Goal: Communication & Community: Answer question/provide support

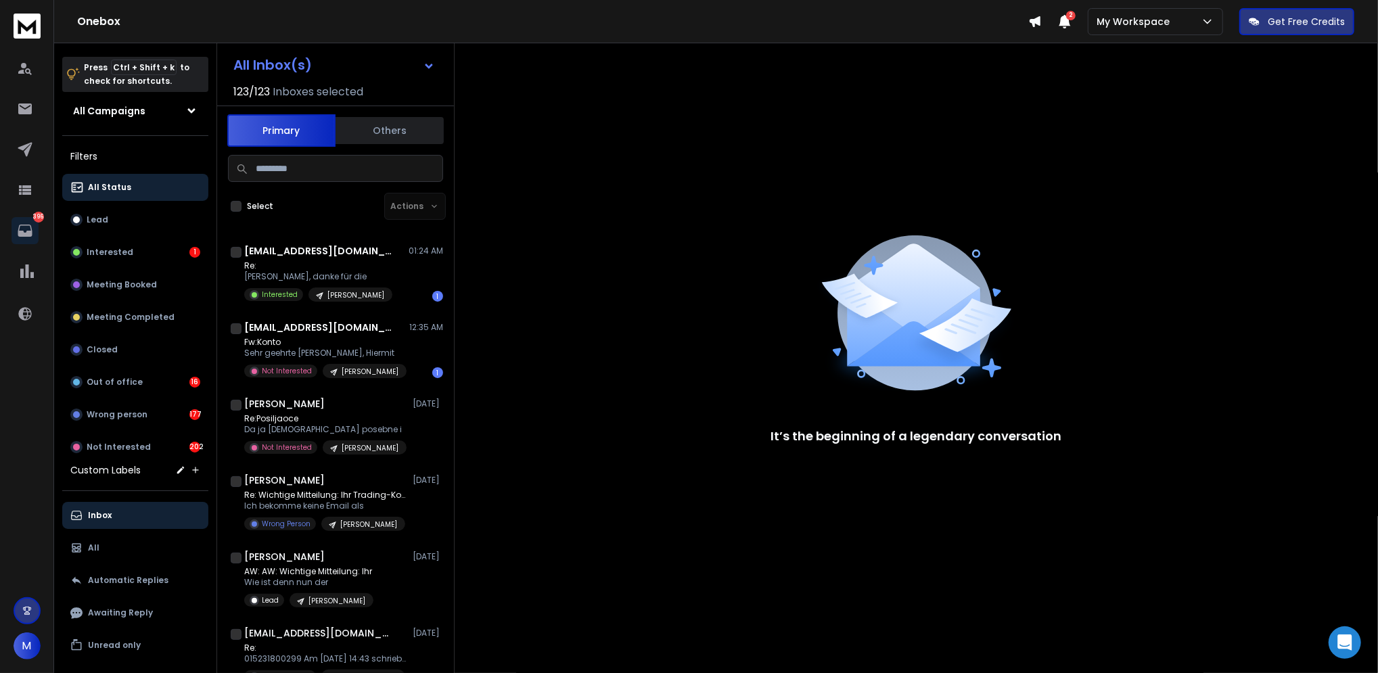
click at [390, 122] on button "Others" at bounding box center [389, 131] width 108 height 30
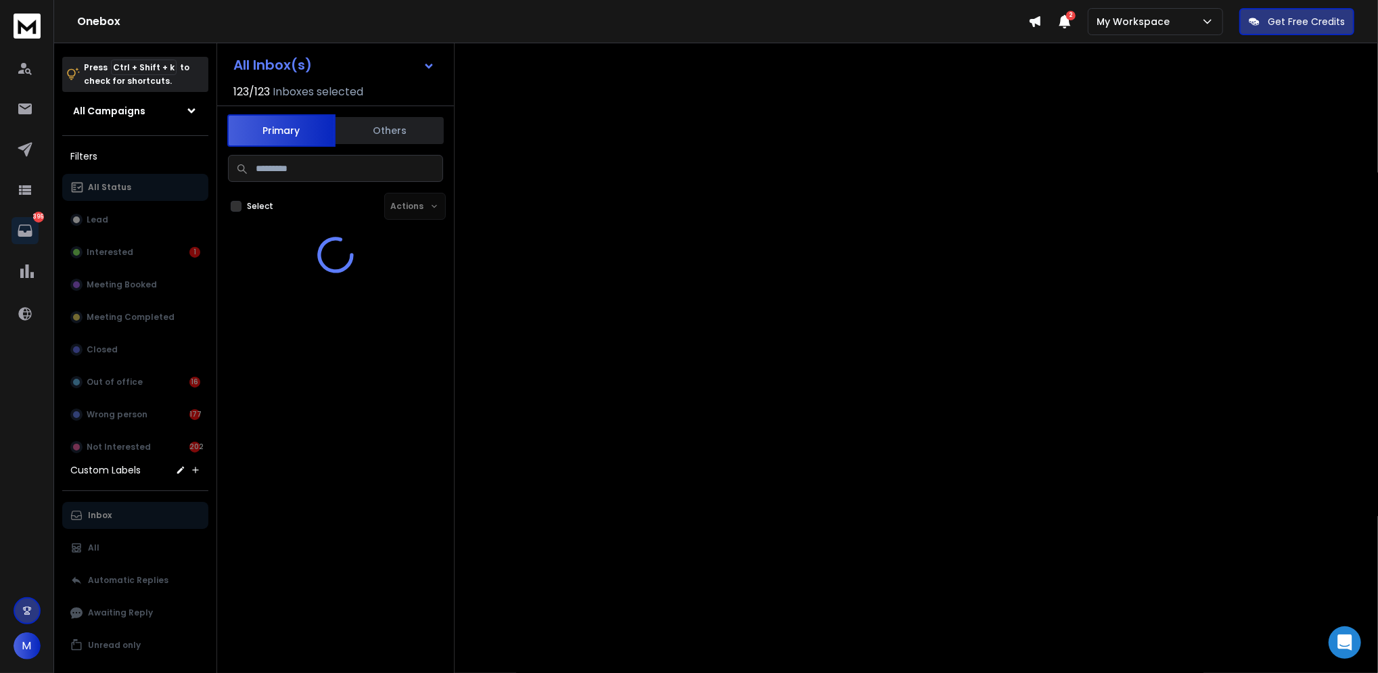
click at [271, 129] on button "Primary" at bounding box center [281, 130] width 108 height 32
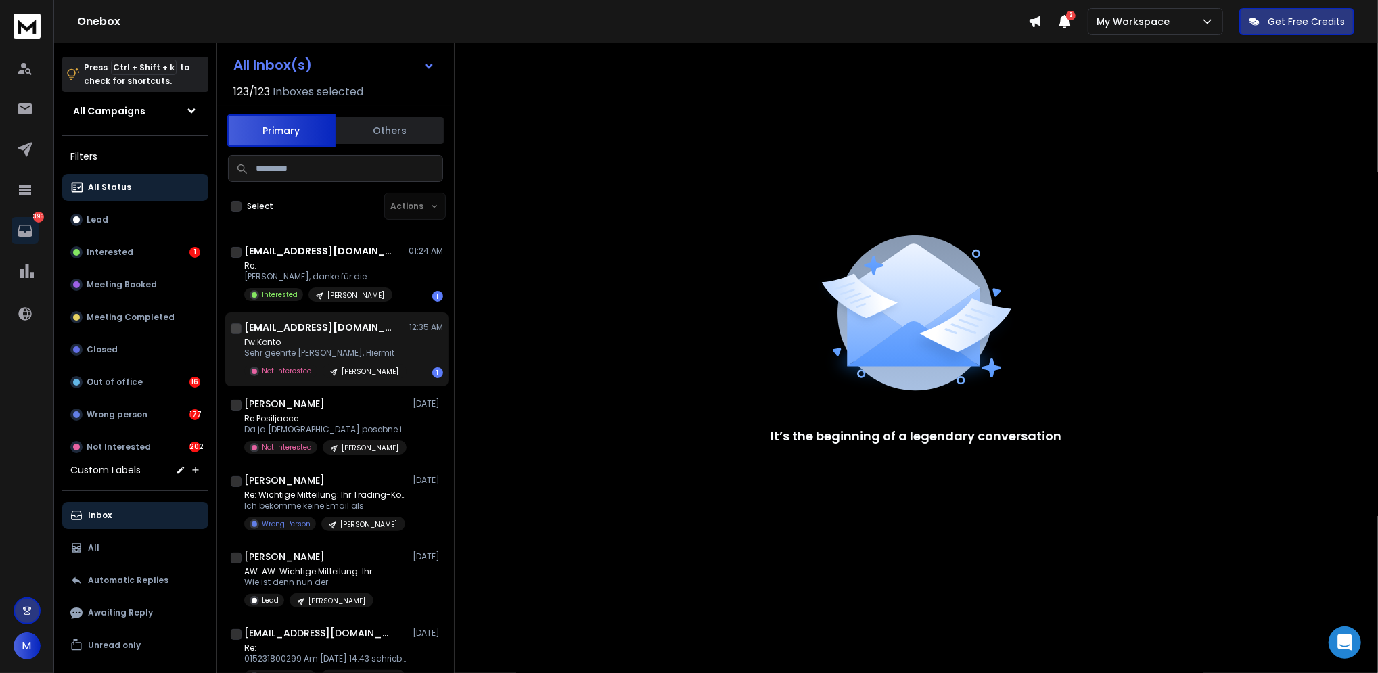
click at [303, 322] on h1 "renefroesch@web.de" at bounding box center [318, 328] width 149 height 14
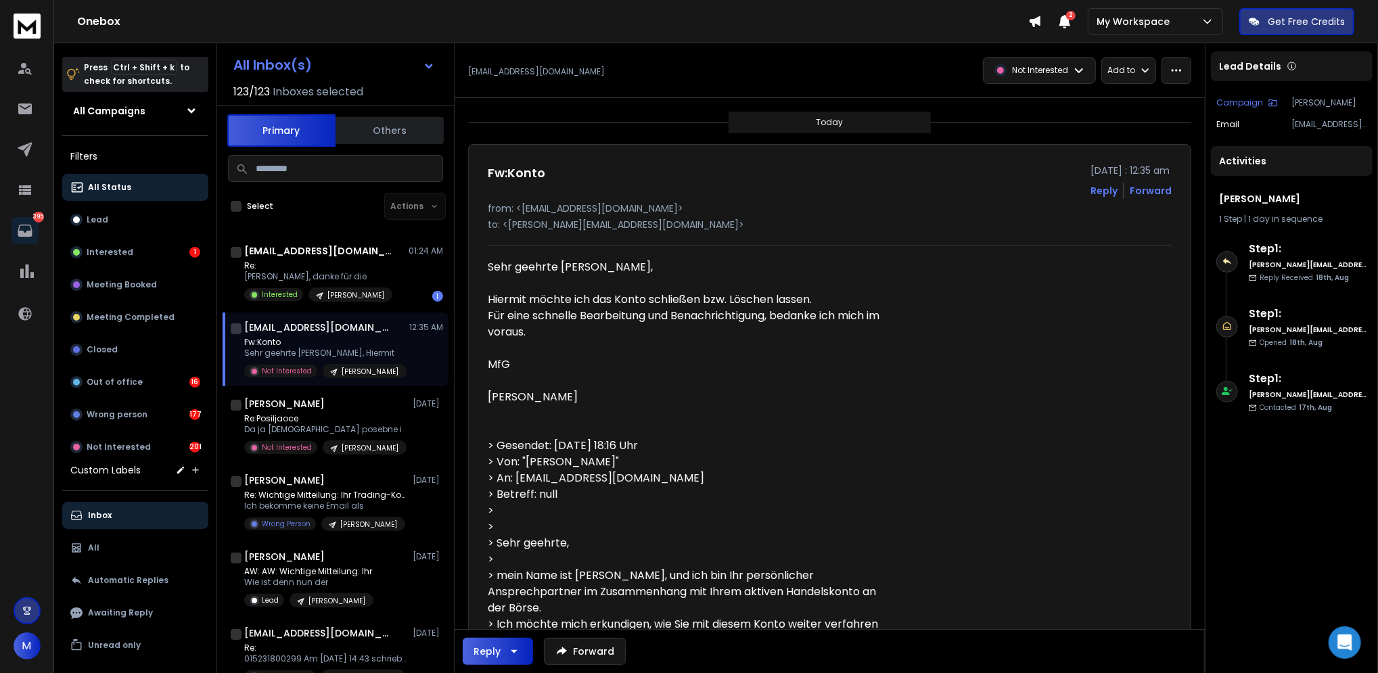
click at [647, 306] on div "Sehr geehrte Herr Fischer, Hiermit möchte ich das Konto schließen bzw. Löschen …" at bounding box center [691, 613] width 406 height 709
drag, startPoint x: 647, startPoint y: 306, endPoint x: 628, endPoint y: 309, distance: 19.9
click at [628, 309] on div "Sehr geehrte Herr Fischer, Hiermit möchte ich das Konto schließen bzw. Löschen …" at bounding box center [691, 613] width 406 height 709
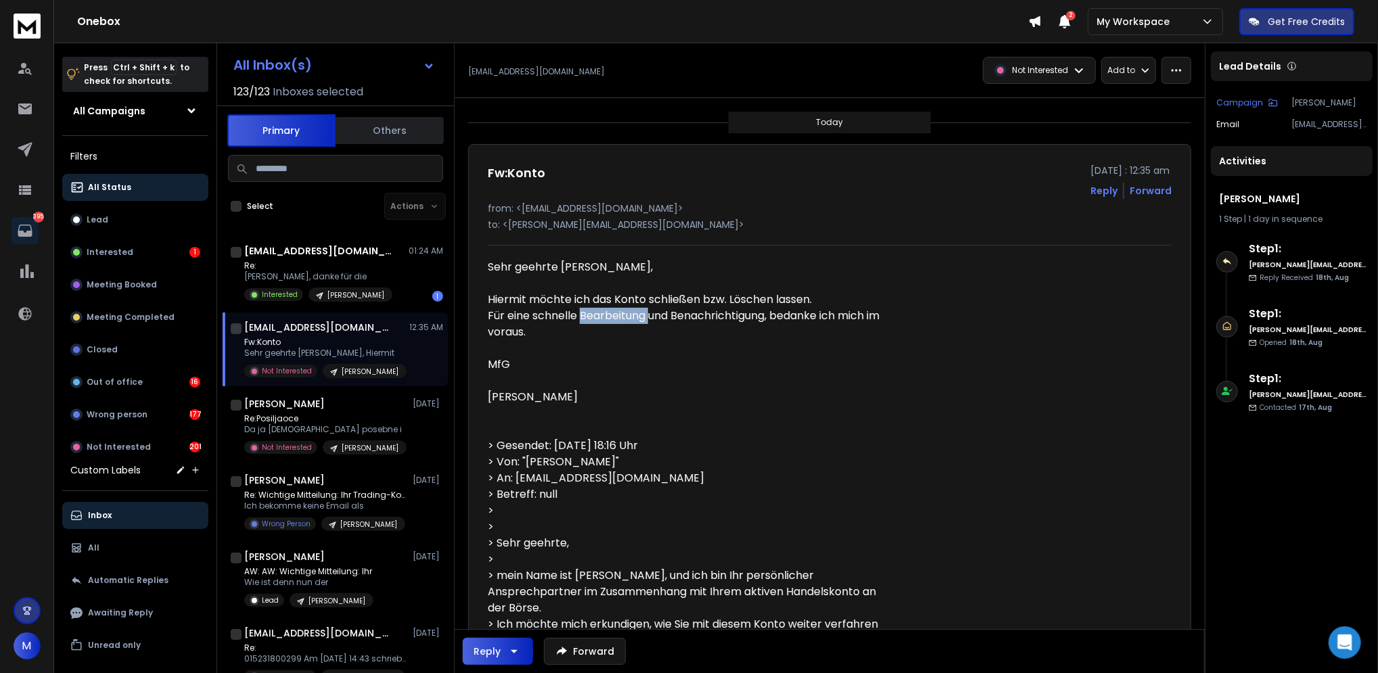
click at [628, 309] on div "Sehr geehrte Herr Fischer, Hiermit möchte ich das Konto schließen bzw. Löschen …" at bounding box center [691, 613] width 406 height 709
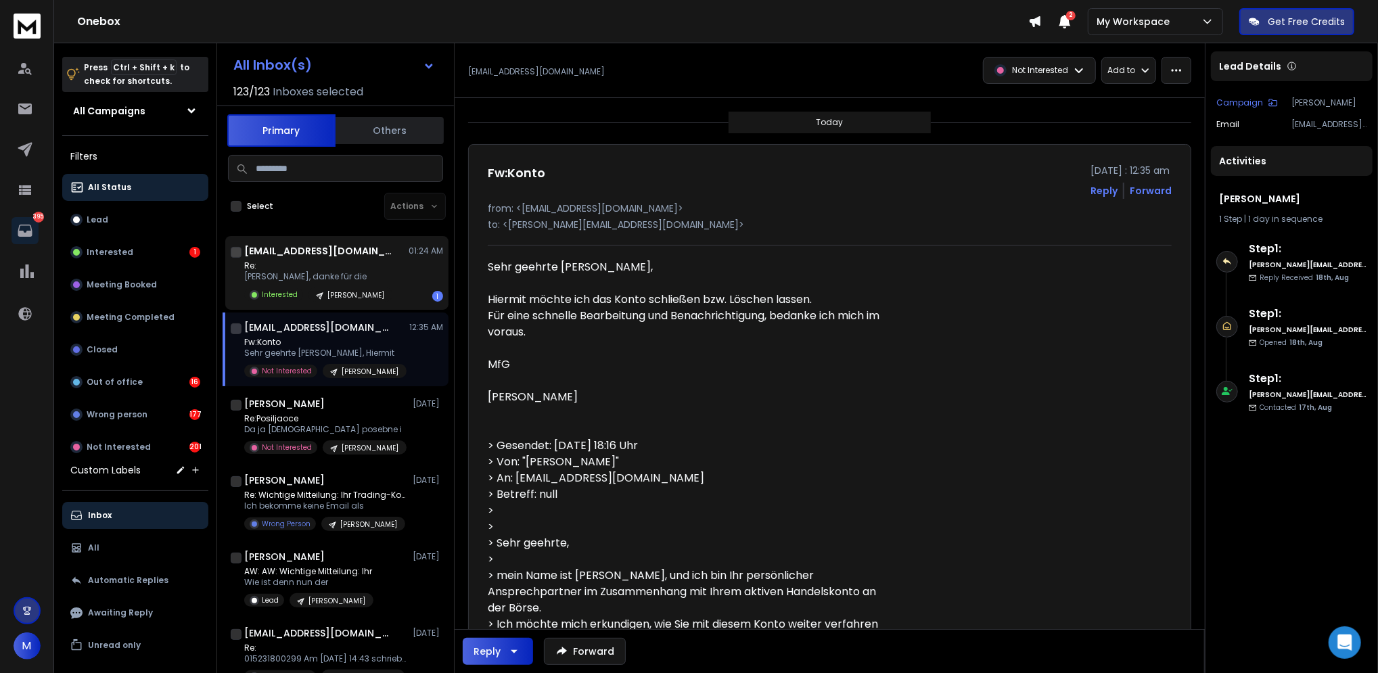
click at [320, 288] on div "[PERSON_NAME]" at bounding box center [350, 294] width 84 height 14
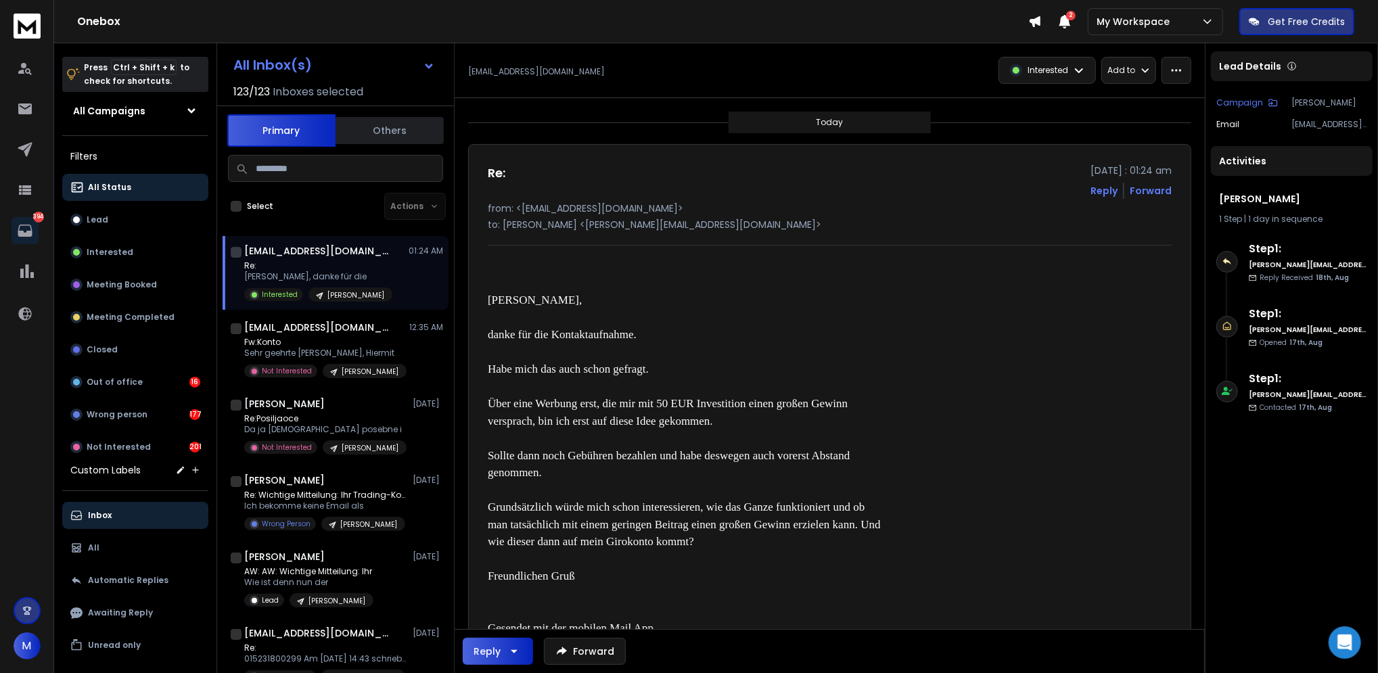
click at [553, 378] on div "Habe mich das auch schon gefragt." at bounding box center [685, 369] width 395 height 18
drag, startPoint x: 1205, startPoint y: 272, endPoint x: 1205, endPoint y: 320, distance: 48.0
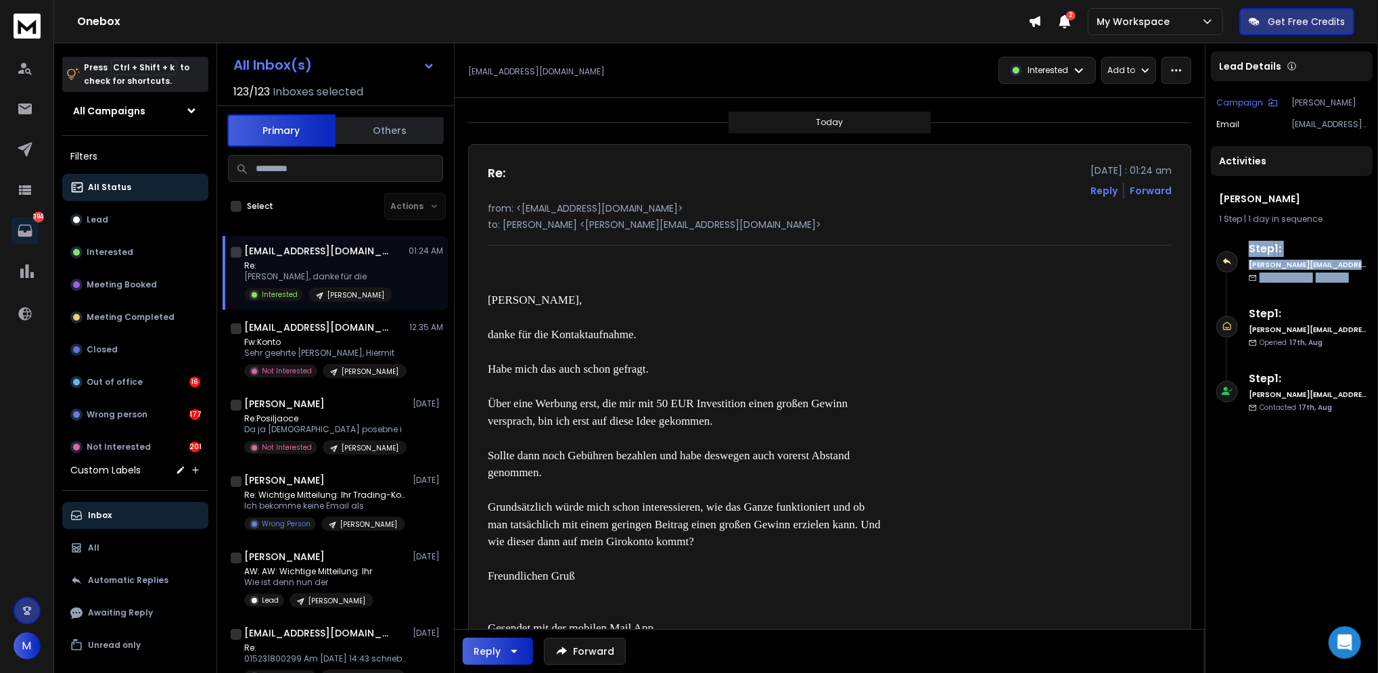
click at [1205, 320] on div "Lead Details Campaign Thomas Email arkkyc@web.de Activities Thomas 1 Step | 1 d…" at bounding box center [1291, 379] width 173 height 673
drag, startPoint x: 1205, startPoint y: 320, endPoint x: 1155, endPoint y: 365, distance: 67.6
click at [655, 521] on div "Grundsätzlich würde mich schon interessieren, wie das Ganze funktioniert und ob…" at bounding box center [685, 524] width 395 height 52
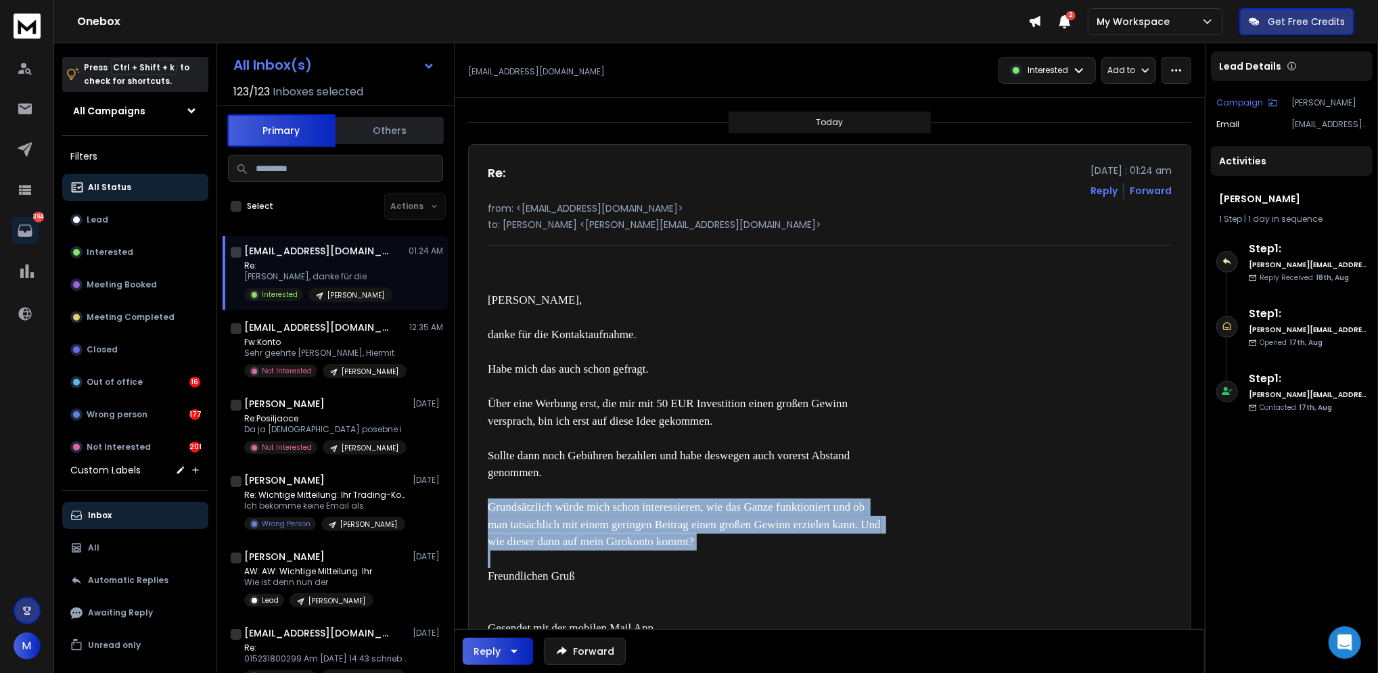
click at [655, 521] on div "Grundsätzlich würde mich schon interessieren, wie das Ganze funktioniert und ob…" at bounding box center [685, 524] width 395 height 52
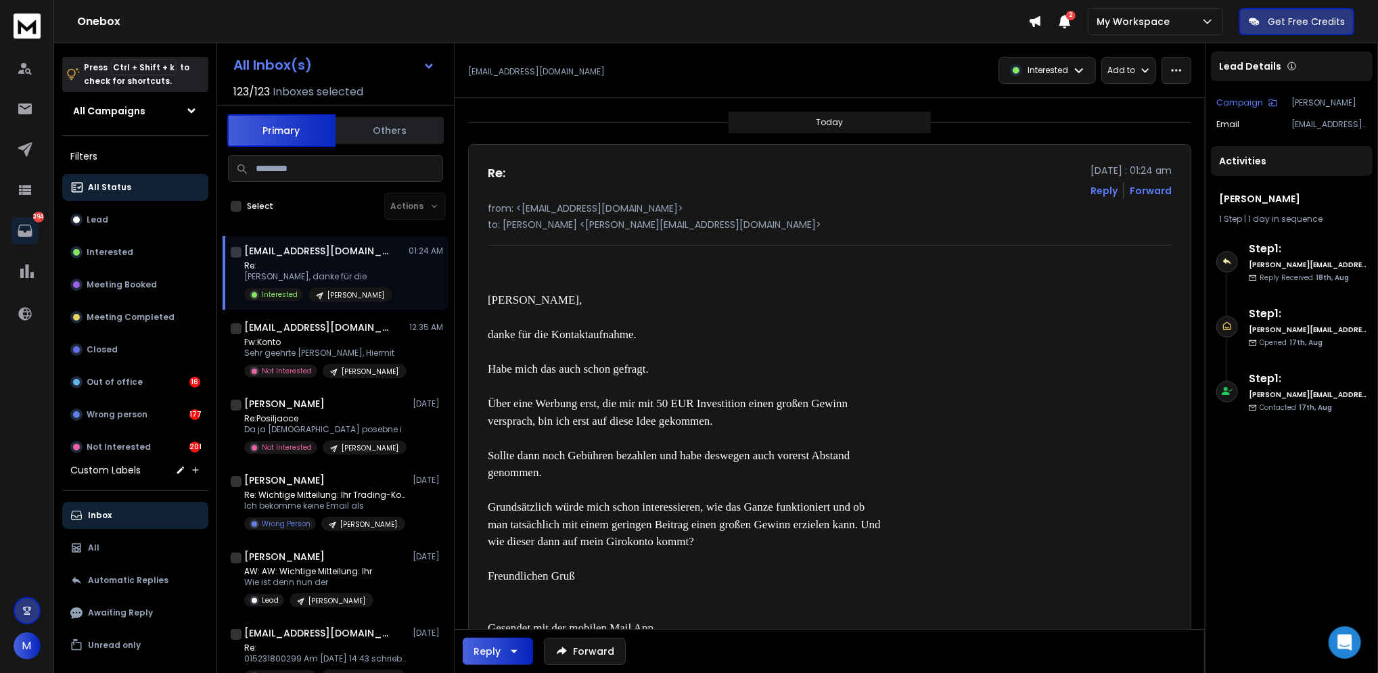
drag, startPoint x: 655, startPoint y: 521, endPoint x: 916, endPoint y: 379, distance: 297.5
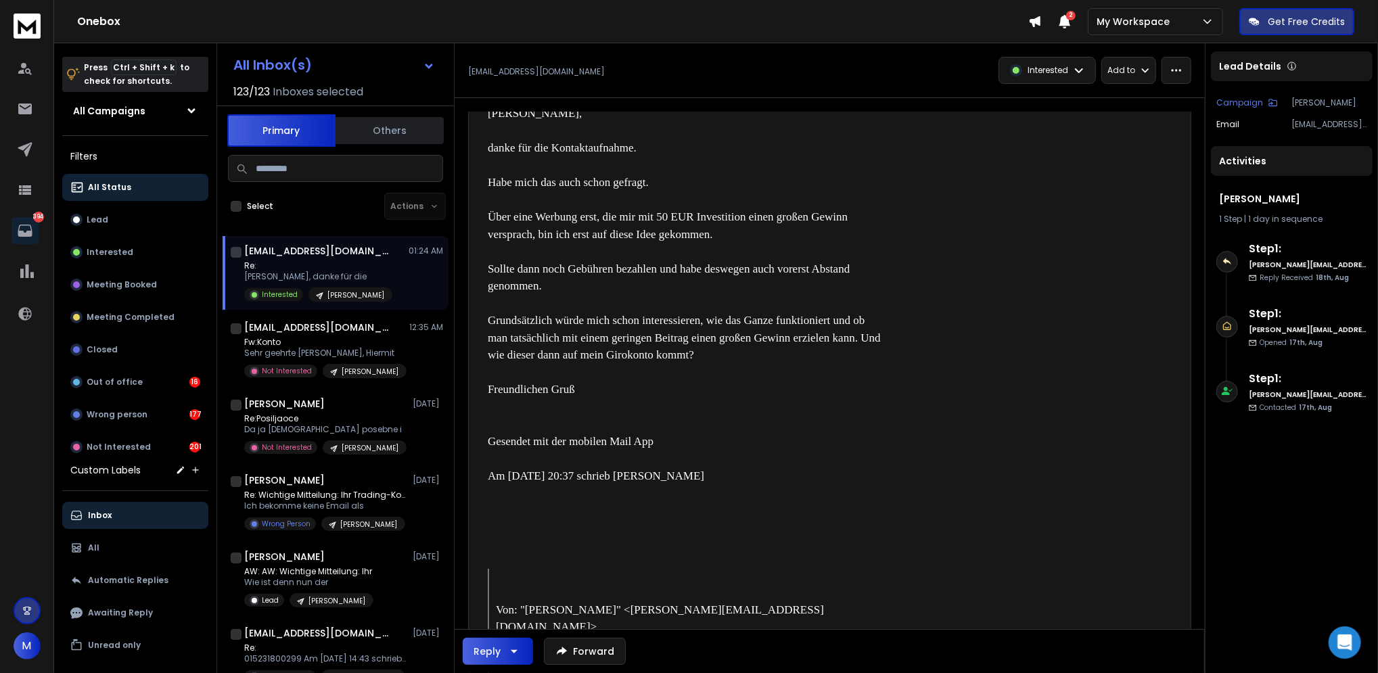
scroll to position [187, 0]
click at [495, 644] on div "Reply" at bounding box center [486, 652] width 27 height 14
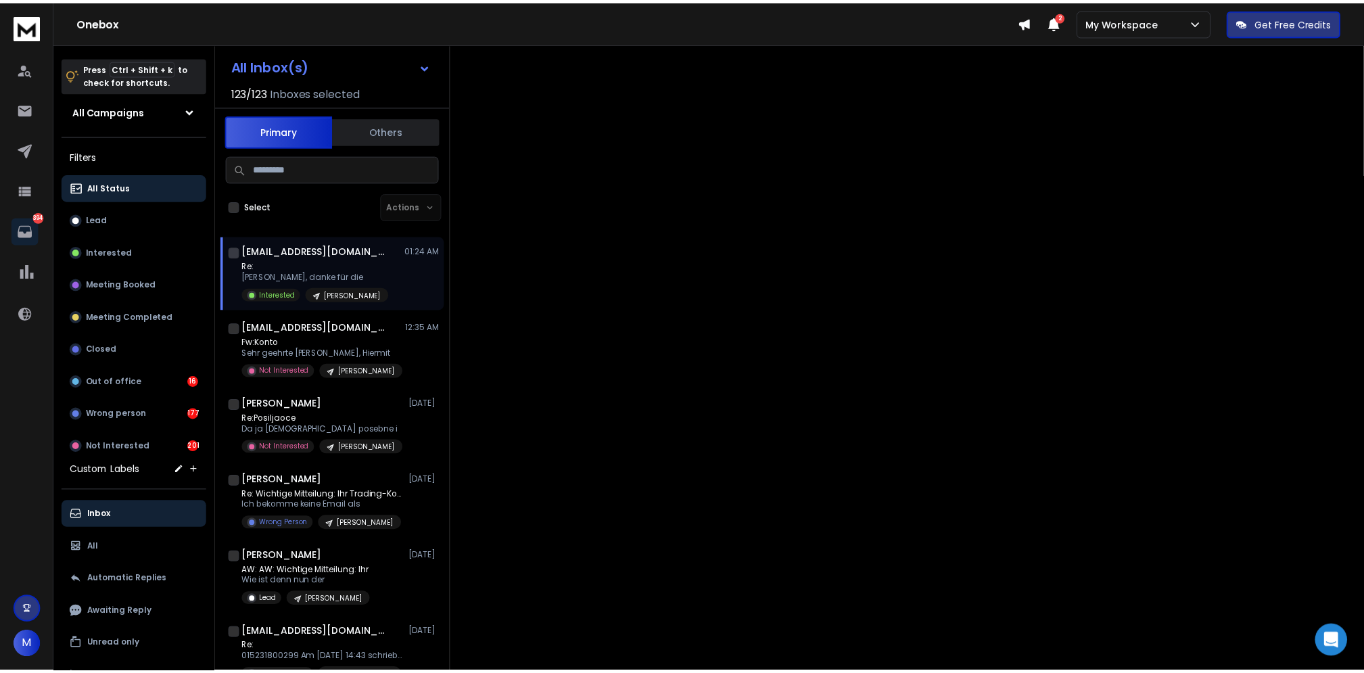
scroll to position [0, 0]
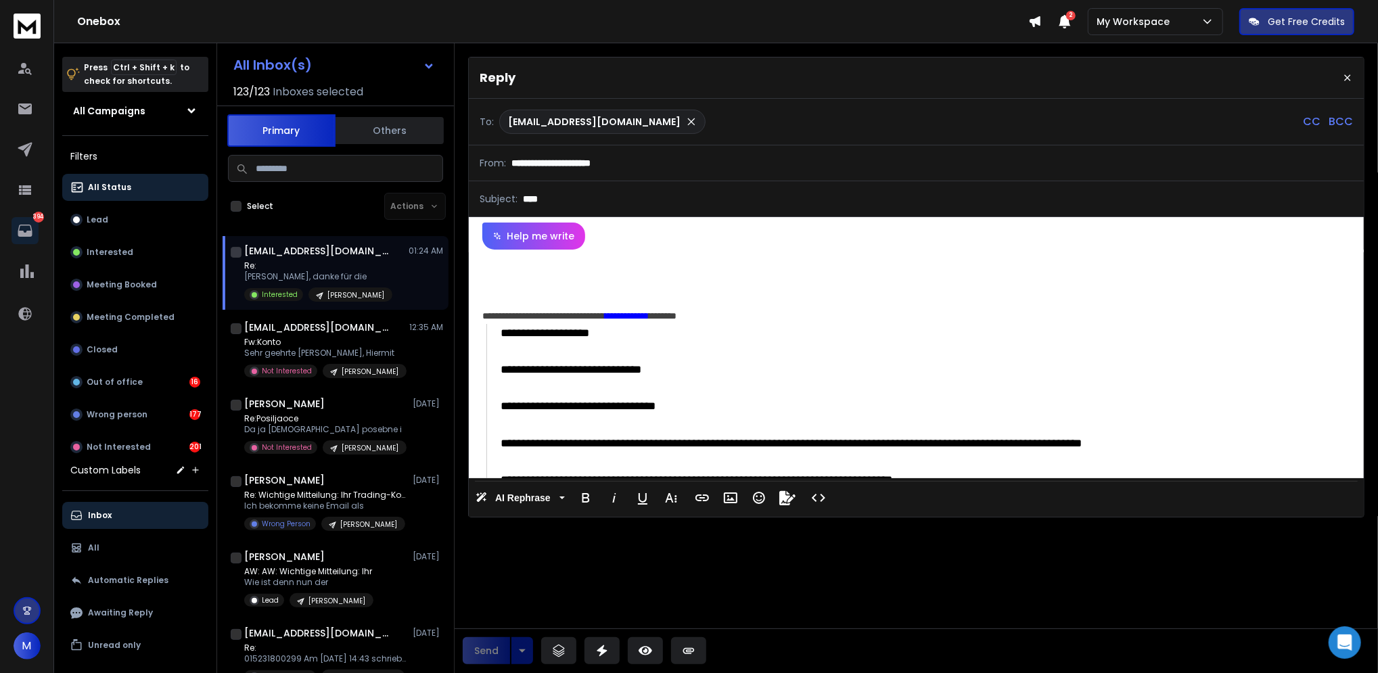
click at [495, 644] on div "Send" at bounding box center [498, 650] width 70 height 27
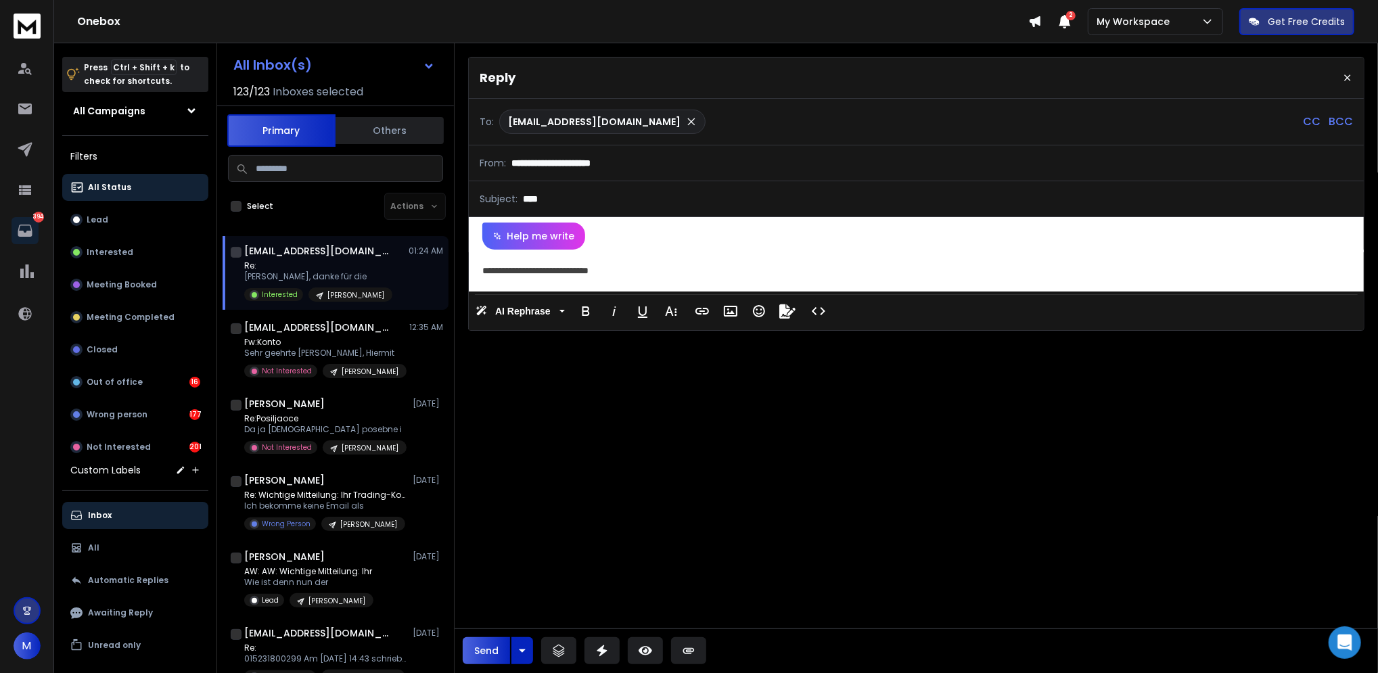
click at [483, 644] on button "Send" at bounding box center [486, 650] width 47 height 27
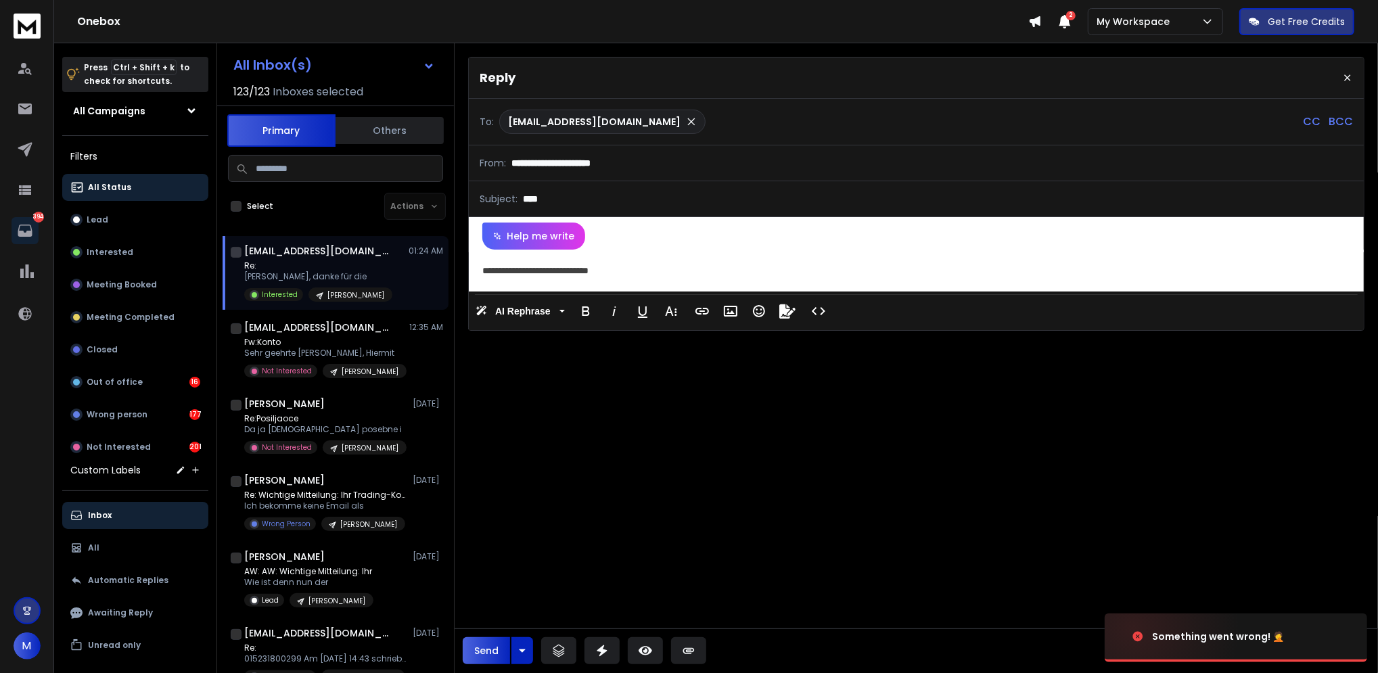
click at [371, 120] on button "Others" at bounding box center [389, 131] width 108 height 30
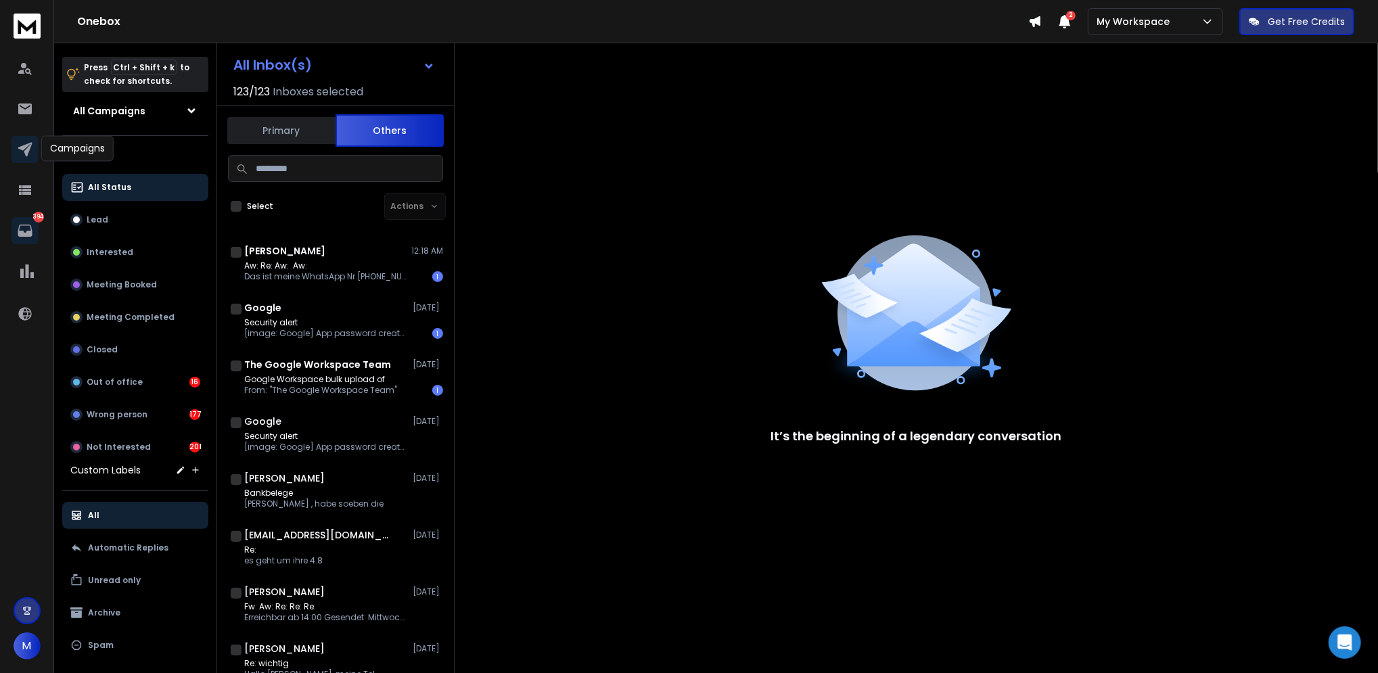
click at [20, 149] on icon at bounding box center [25, 149] width 16 height 16
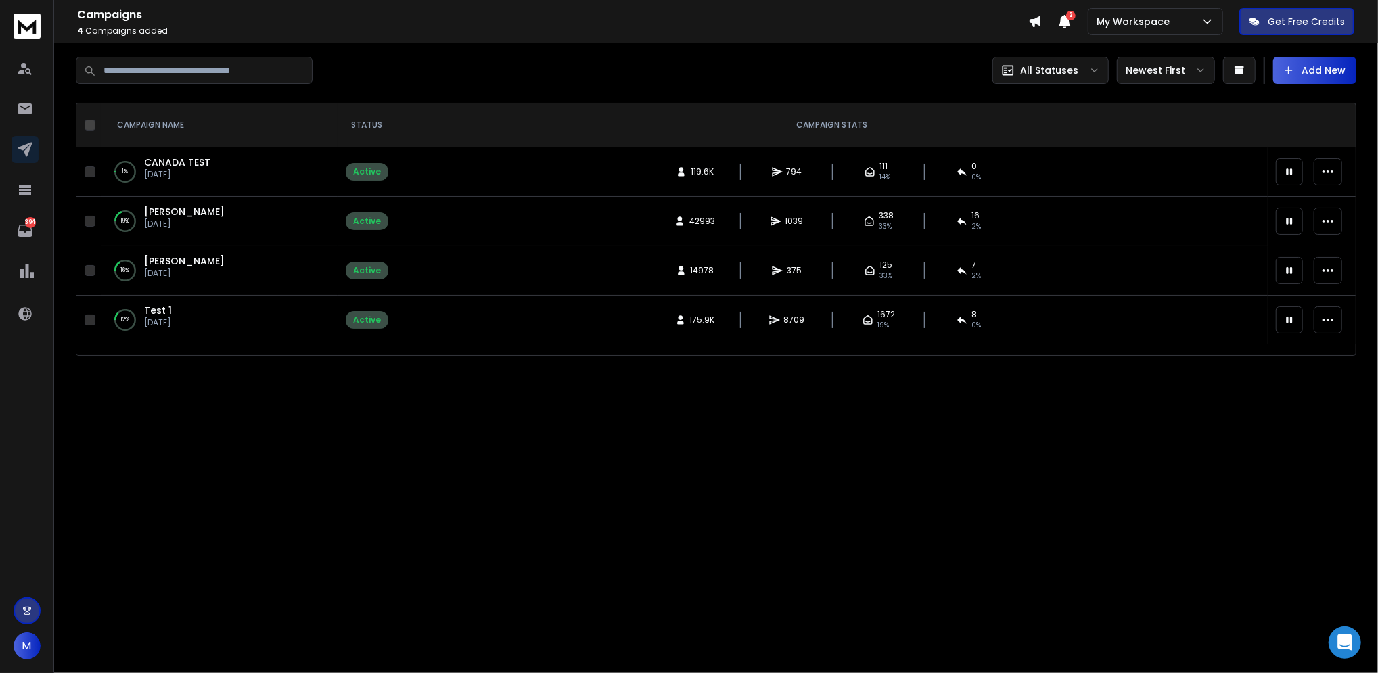
click at [171, 225] on p "[DATE]" at bounding box center [184, 223] width 80 height 11
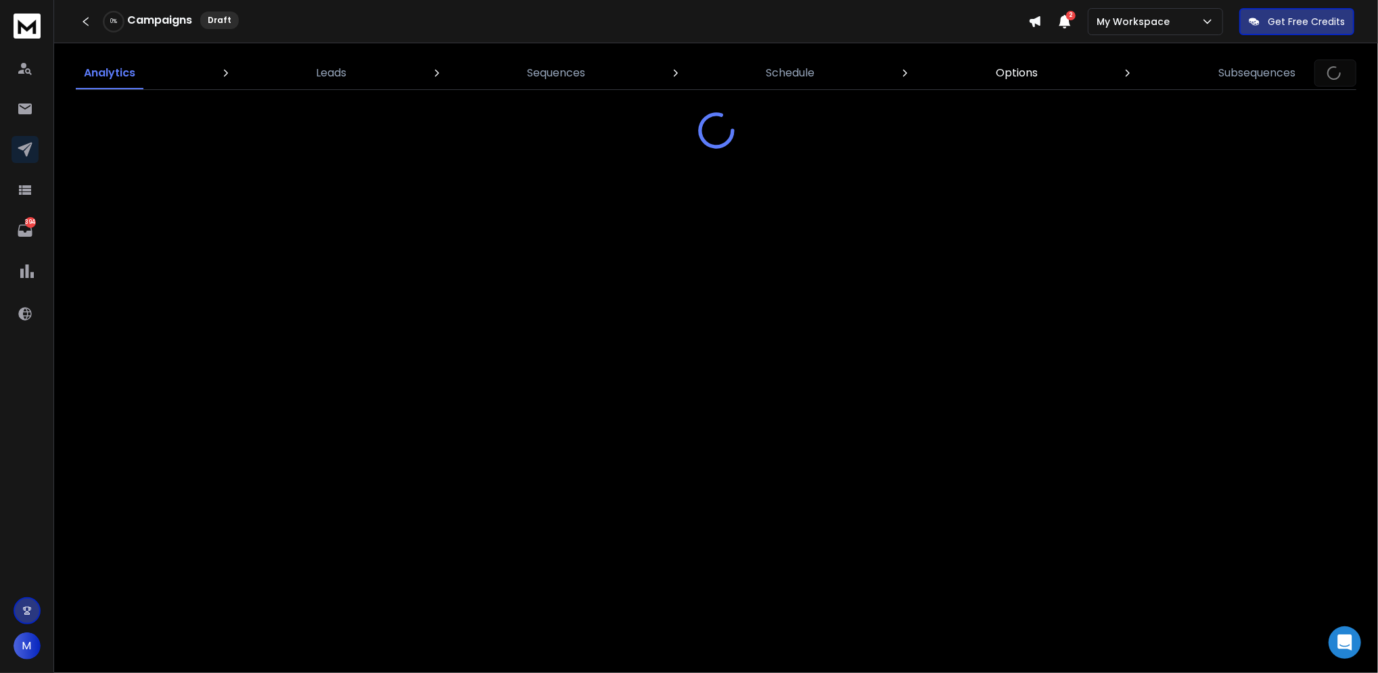
click at [1010, 70] on p "Options" at bounding box center [1017, 73] width 42 height 16
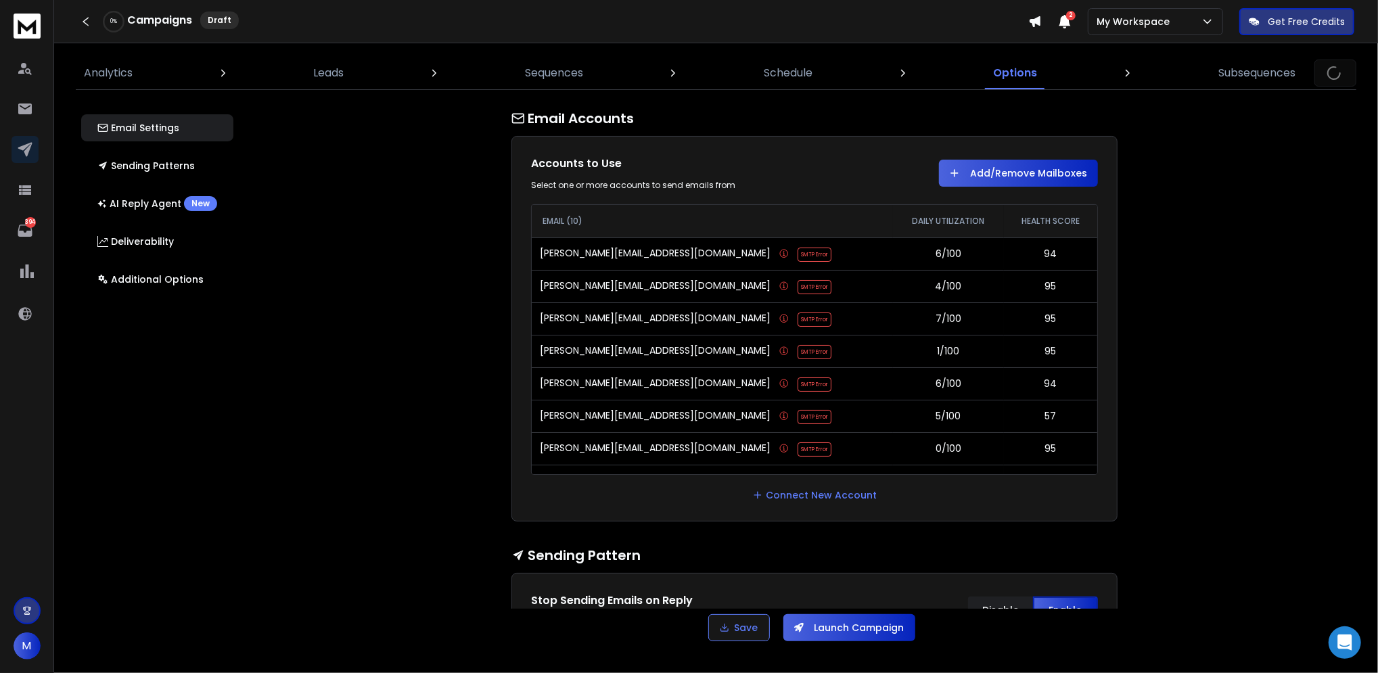
click at [38, 101] on div at bounding box center [26, 111] width 31 height 32
click at [37, 104] on link at bounding box center [24, 108] width 27 height 27
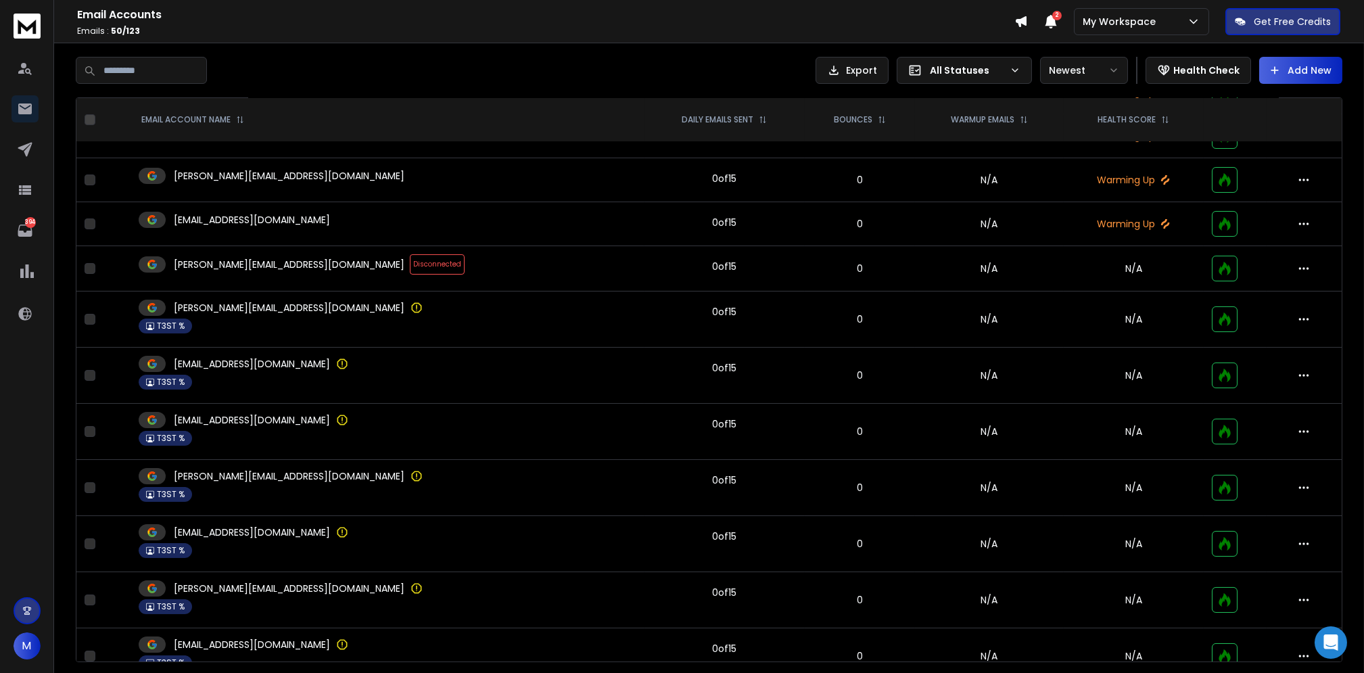
scroll to position [578, 0]
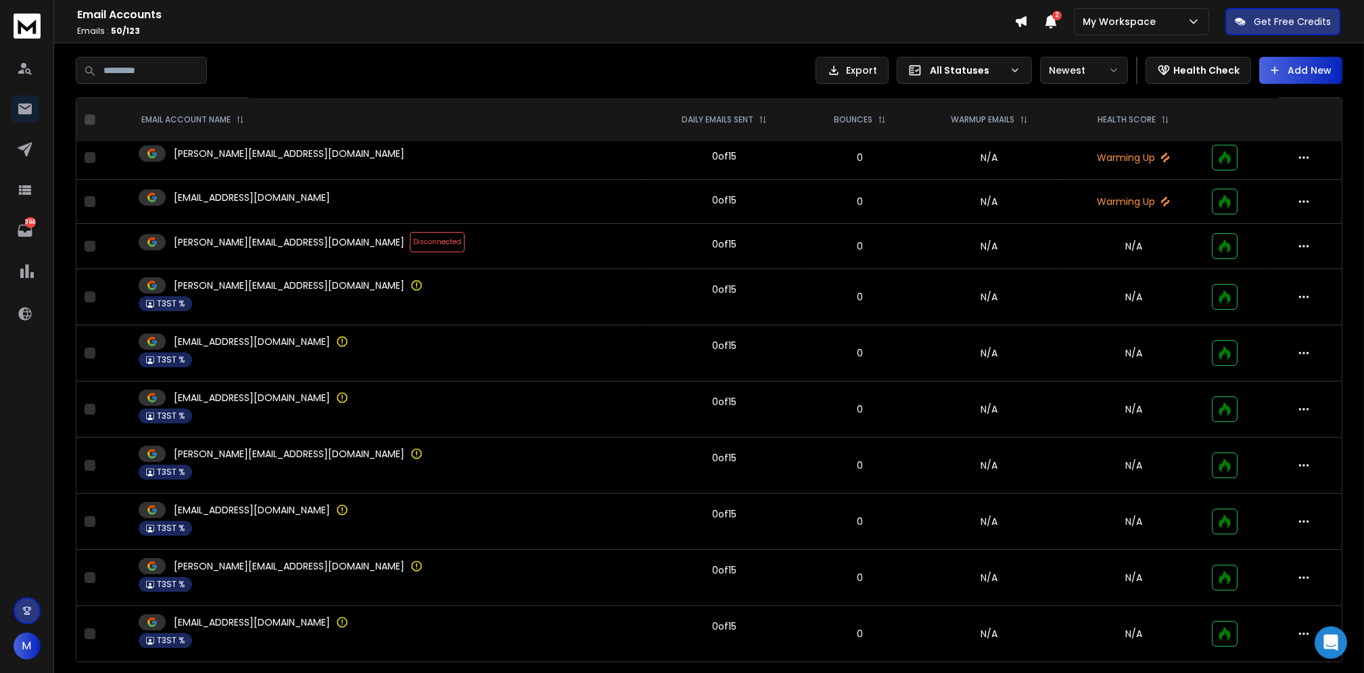
click at [93, 249] on button "button" at bounding box center [90, 246] width 11 height 11
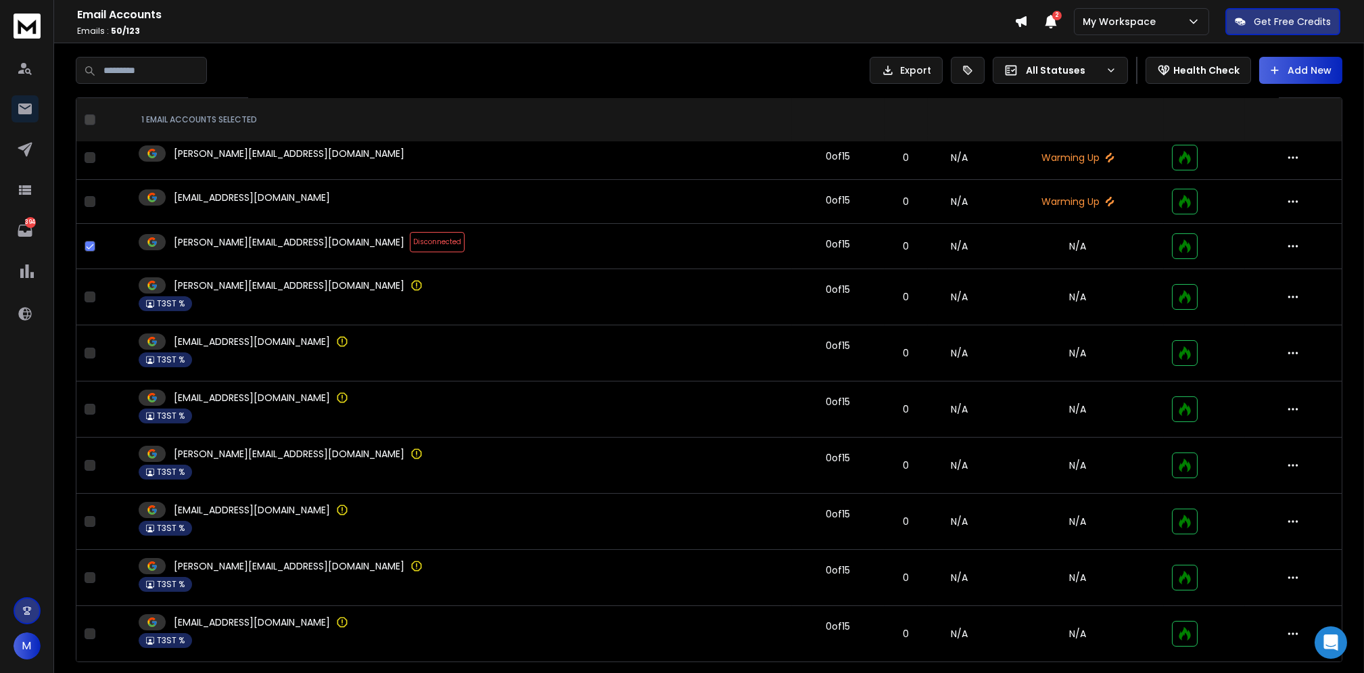
click at [1100, 76] on p "All Statuses" at bounding box center [1063, 71] width 74 height 14
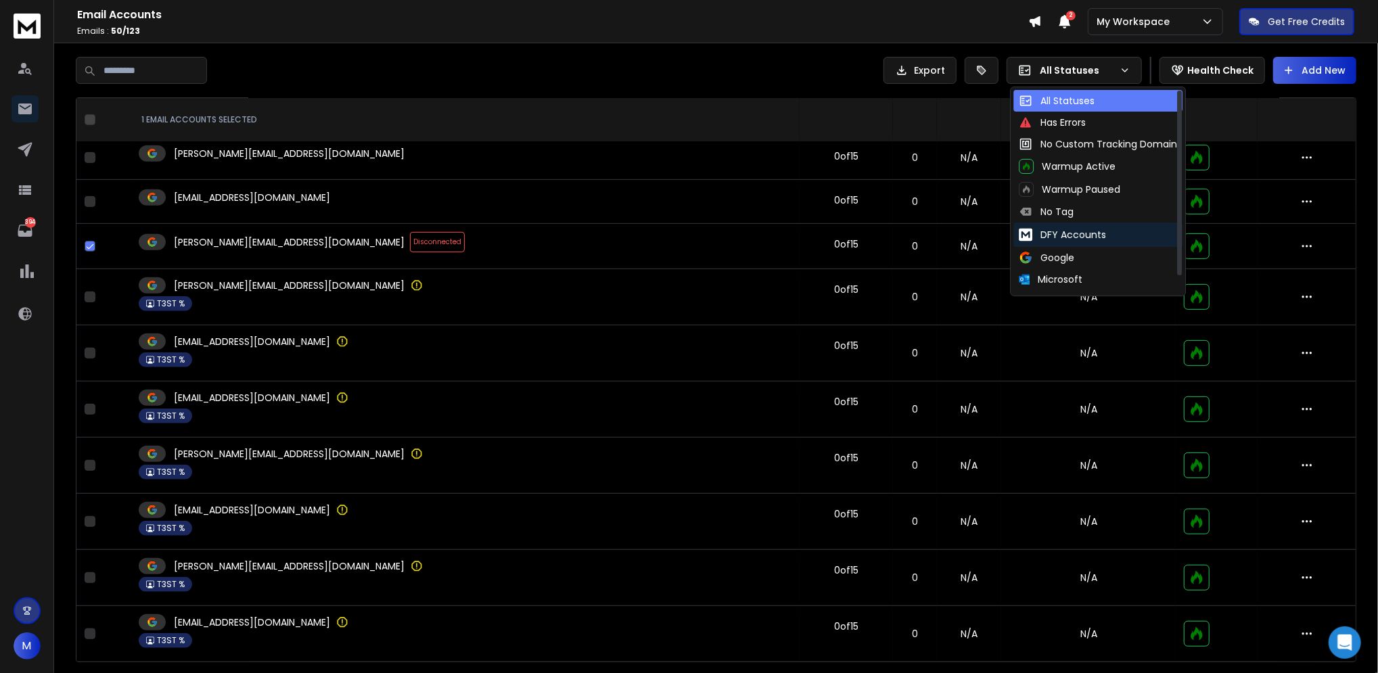
click at [1301, 244] on icon at bounding box center [1307, 246] width 12 height 12
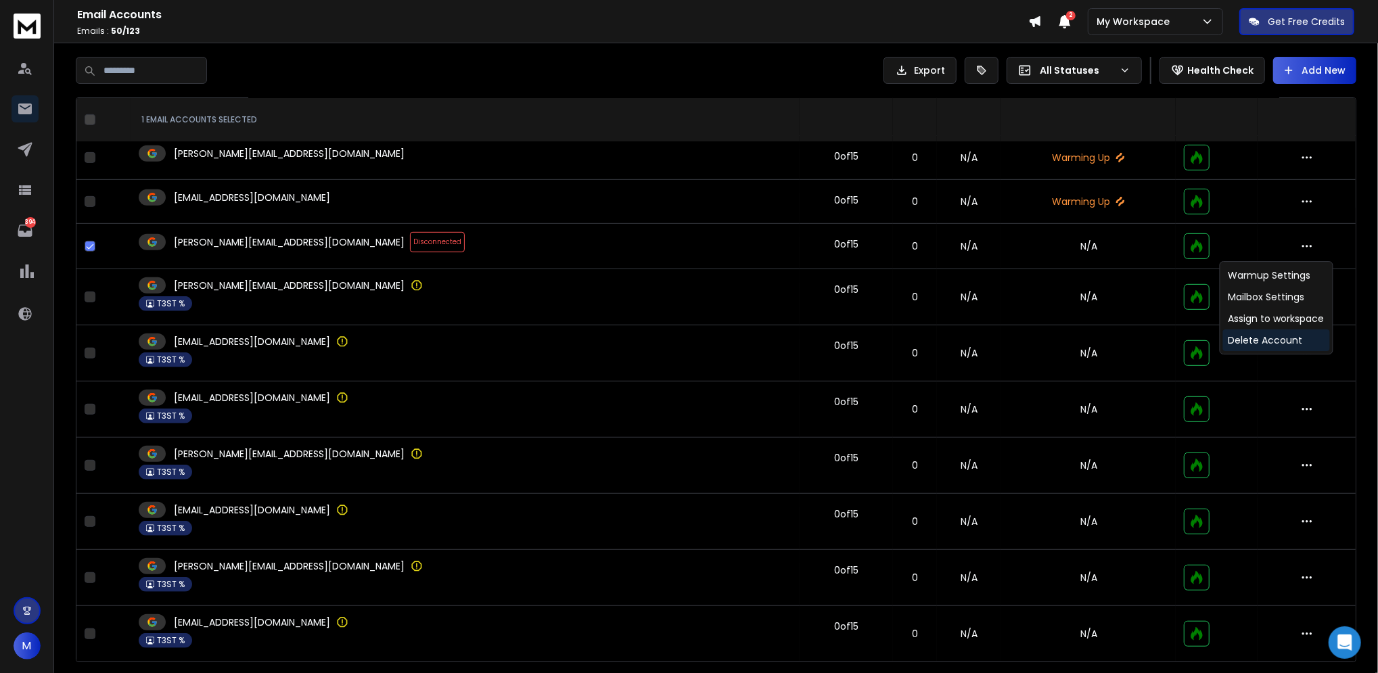
click at [1272, 332] on div "Delete Account" at bounding box center [1276, 340] width 107 height 22
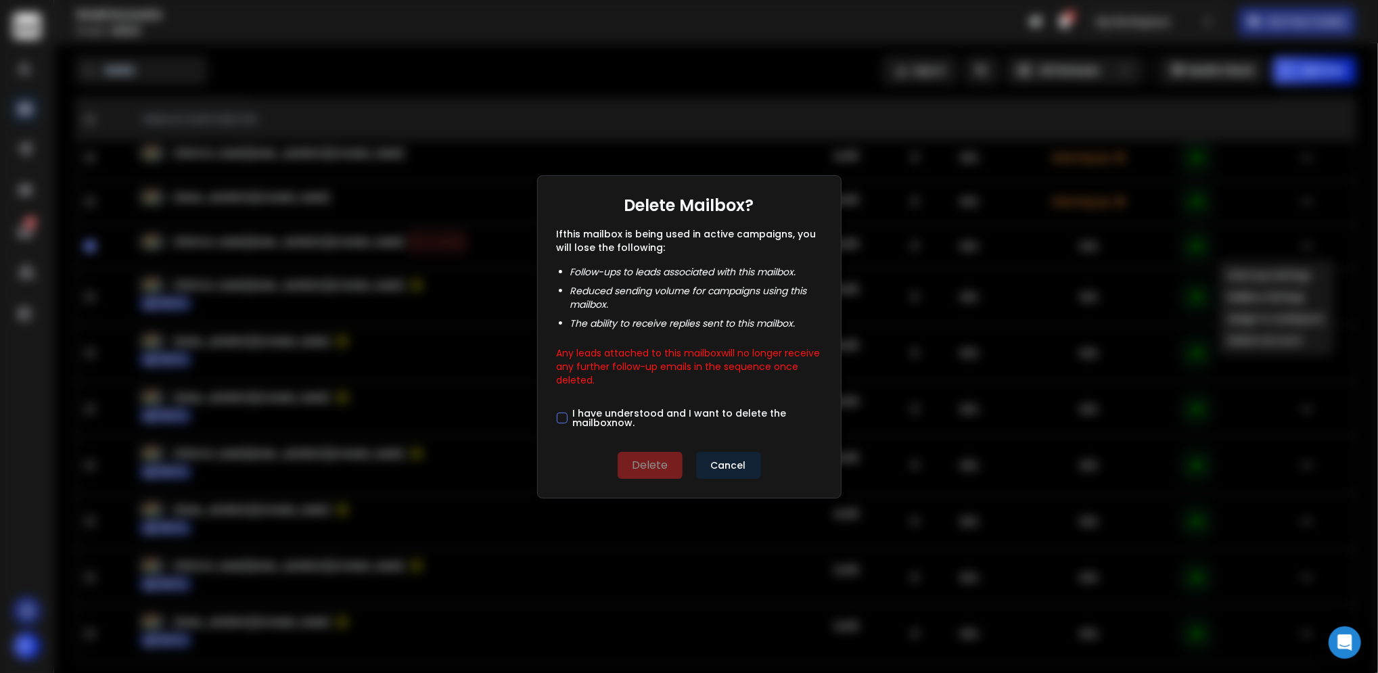
click at [1272, 332] on div "Delete Mailbox? If this mailbox is being used in active campaigns, you will los…" at bounding box center [689, 337] width 1378 height 350
click at [622, 412] on label "I have understood and I want to delete the mailbox now." at bounding box center [697, 418] width 249 height 19
click at [567, 413] on button "I have understood and I want to delete the mailbox now." at bounding box center [562, 418] width 11 height 11
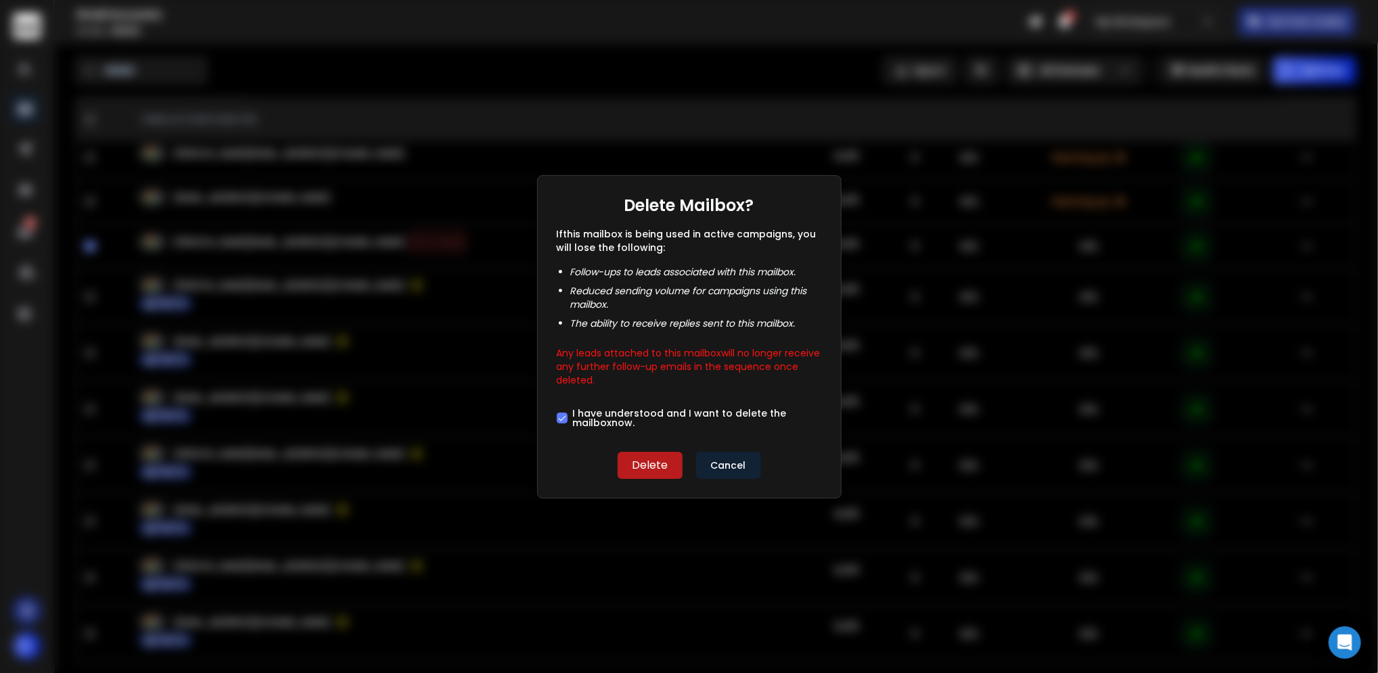
click at [636, 465] on button "Delete" at bounding box center [650, 465] width 65 height 27
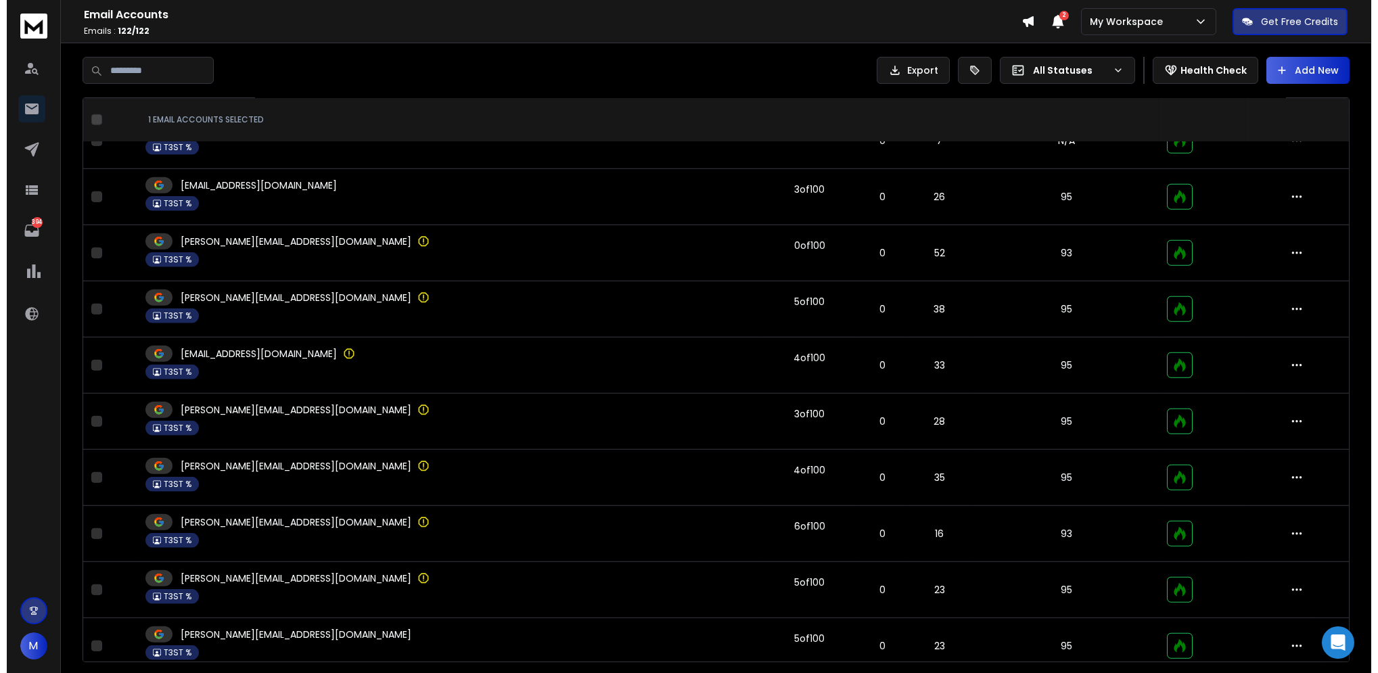
scroll to position [6172, 0]
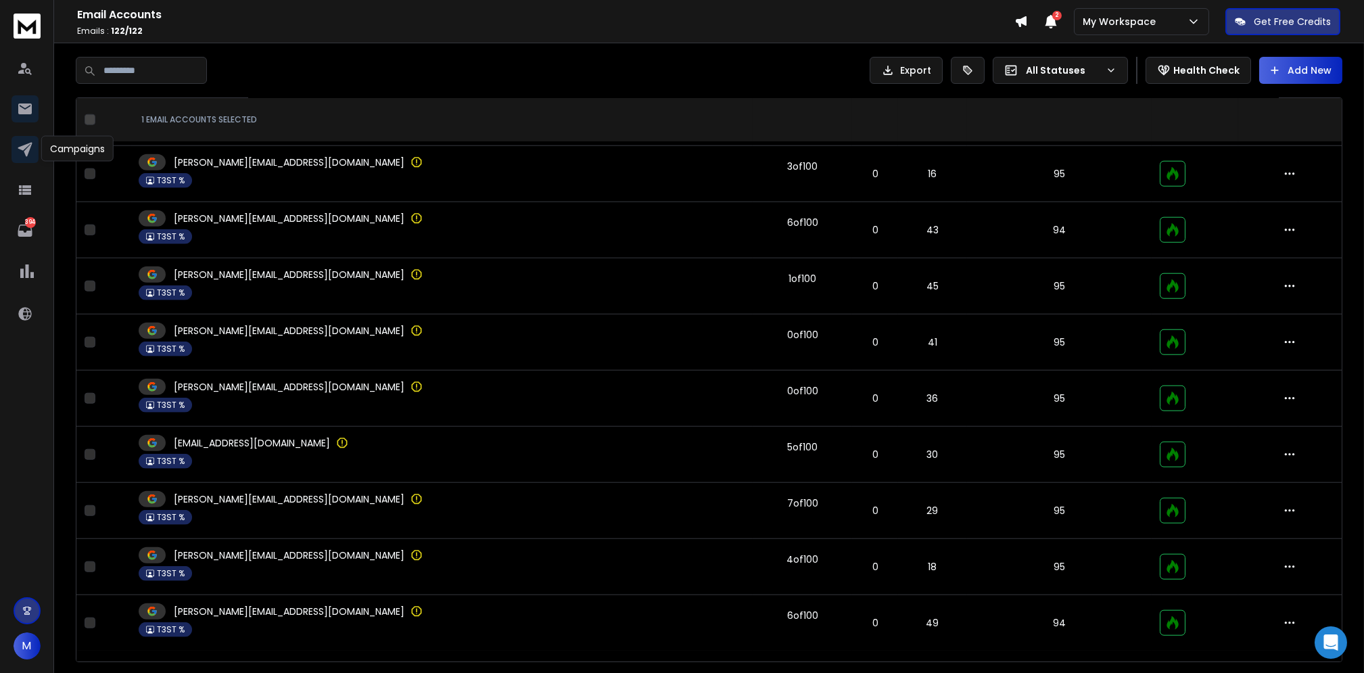
click at [14, 160] on link at bounding box center [24, 149] width 27 height 27
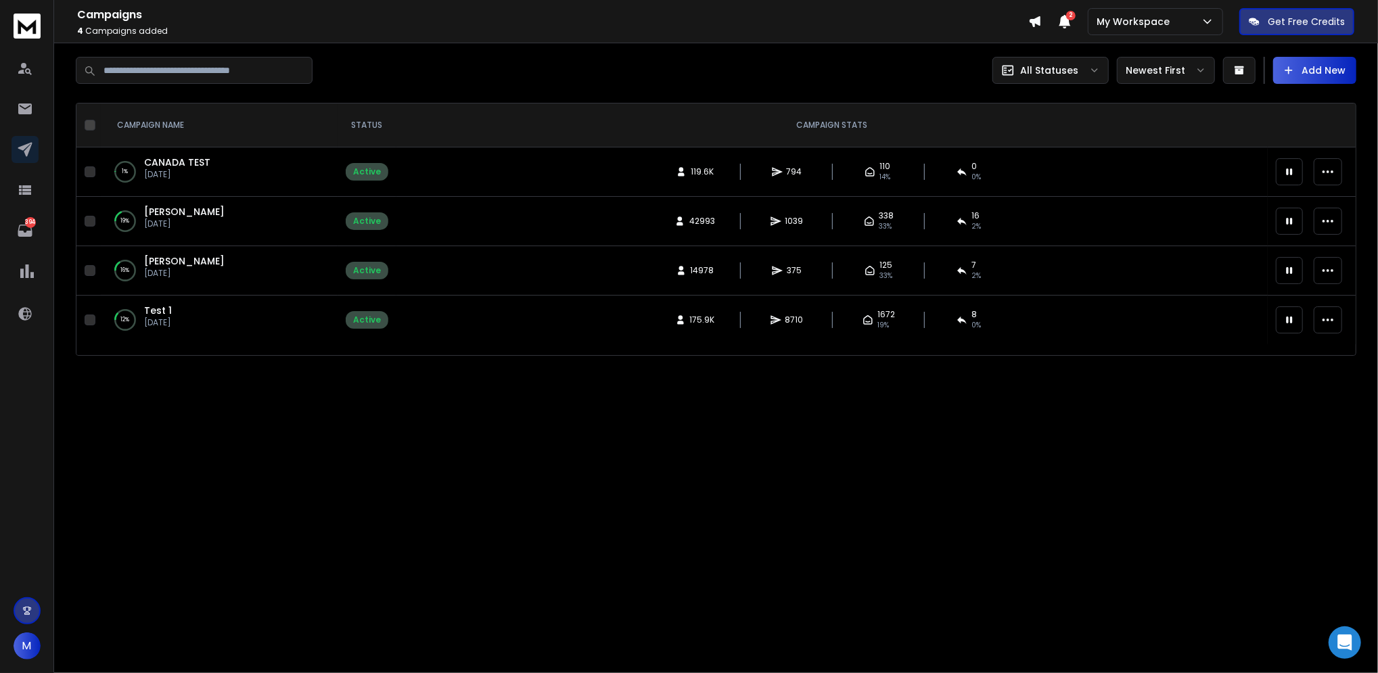
click at [741, 281] on td "14978 375 125 33 % 7 2 %" at bounding box center [831, 270] width 871 height 49
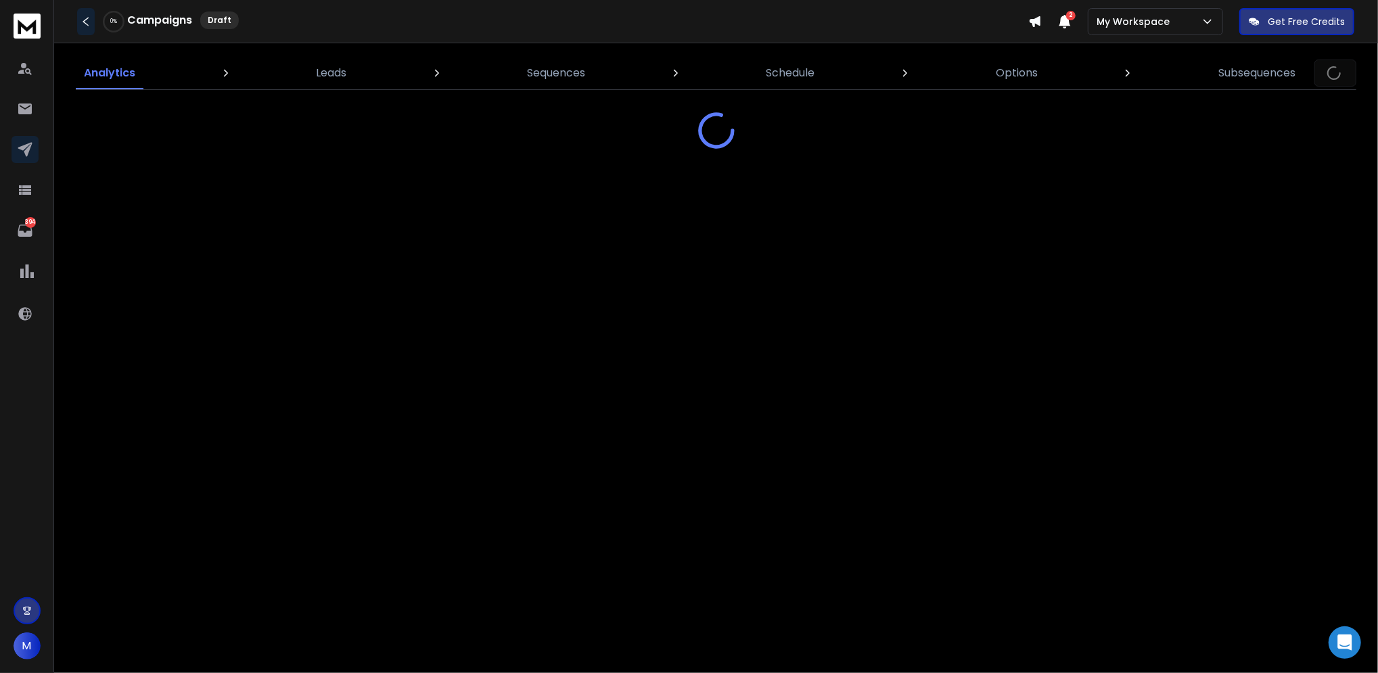
click at [88, 22] on icon at bounding box center [86, 22] width 12 height 12
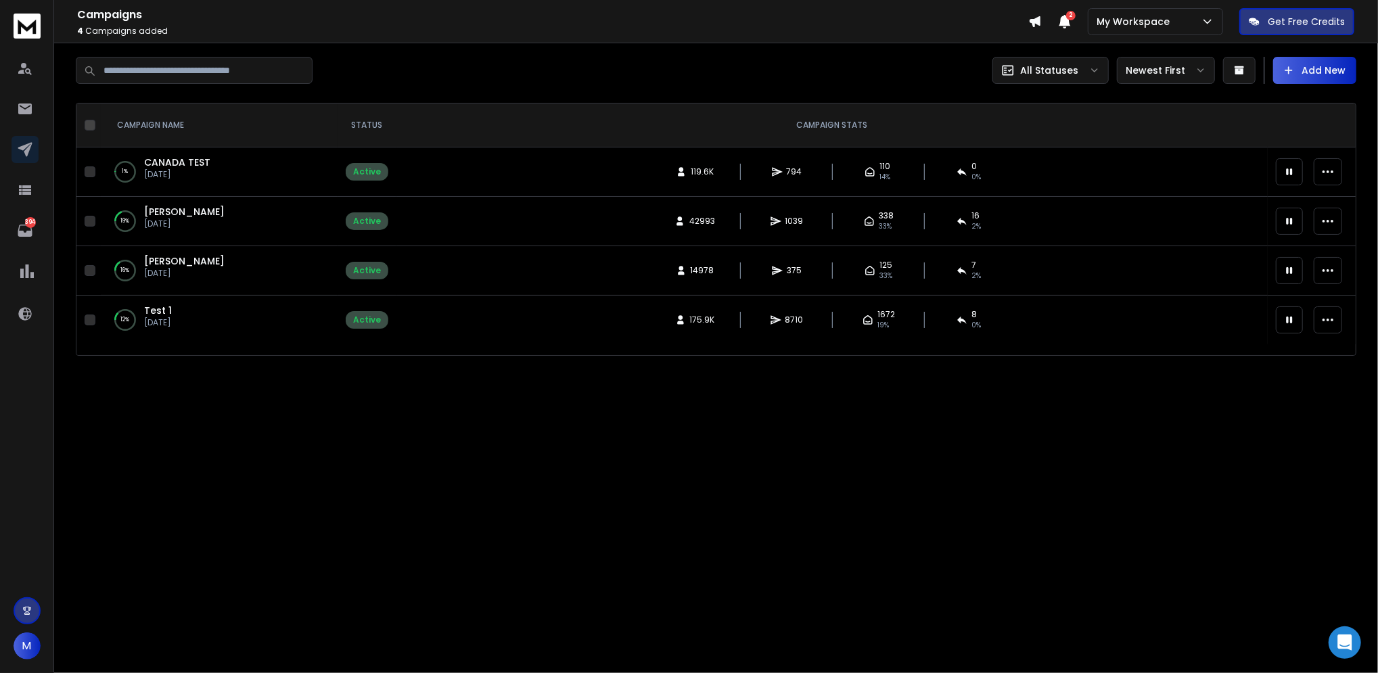
click at [172, 324] on p "[DATE]" at bounding box center [158, 322] width 28 height 11
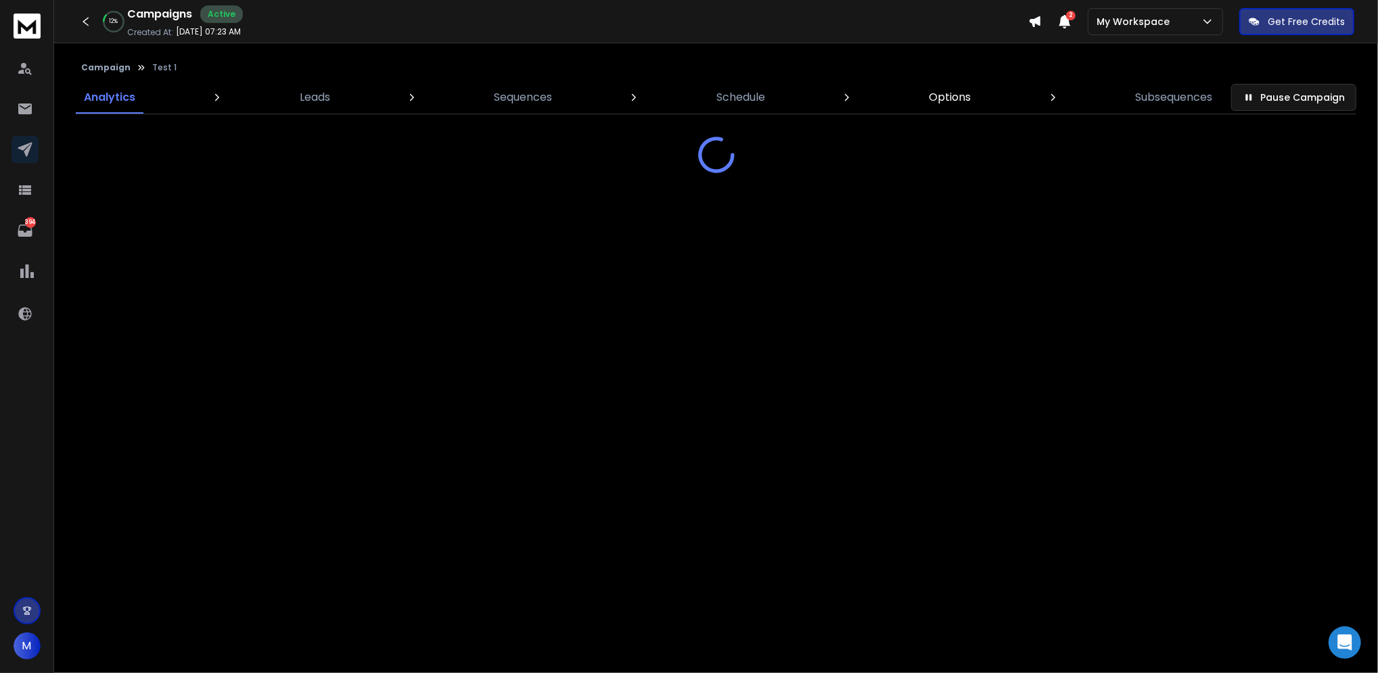
click at [923, 95] on link "Options" at bounding box center [950, 97] width 58 height 32
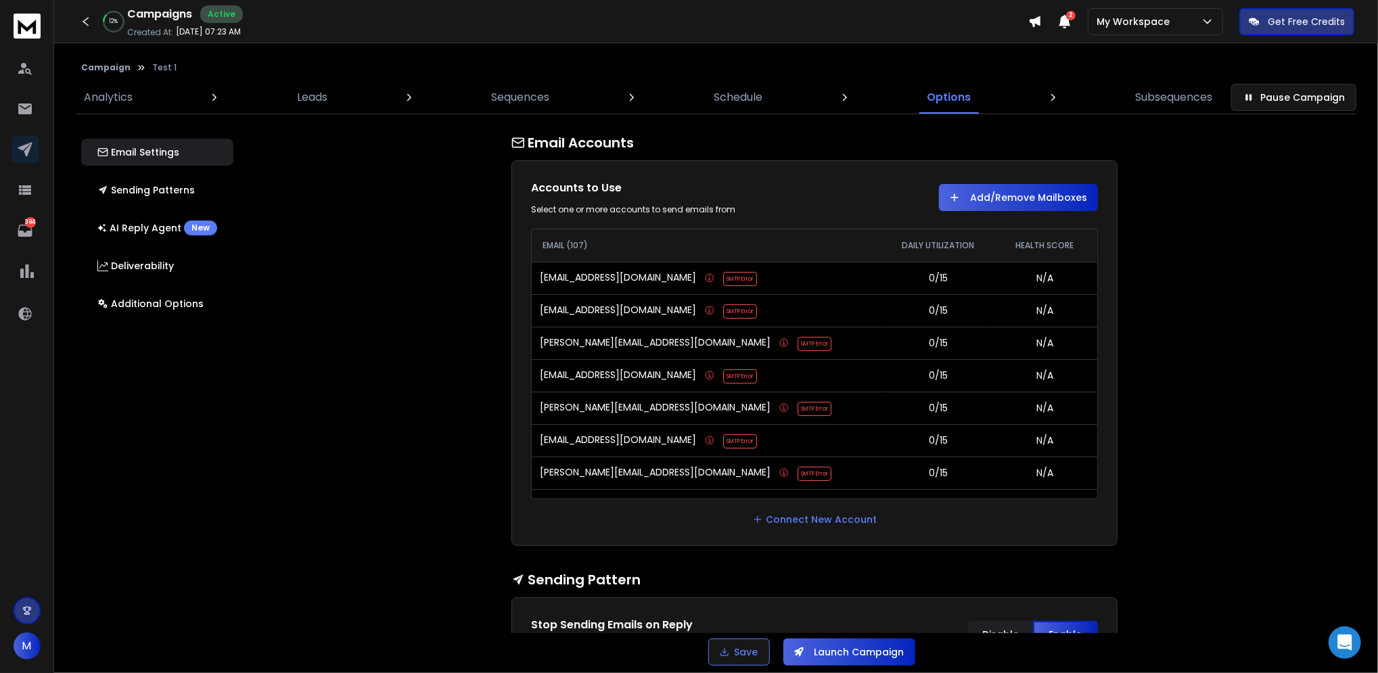
click at [981, 184] on button "Add/Remove Mailboxes" at bounding box center [1018, 197] width 159 height 27
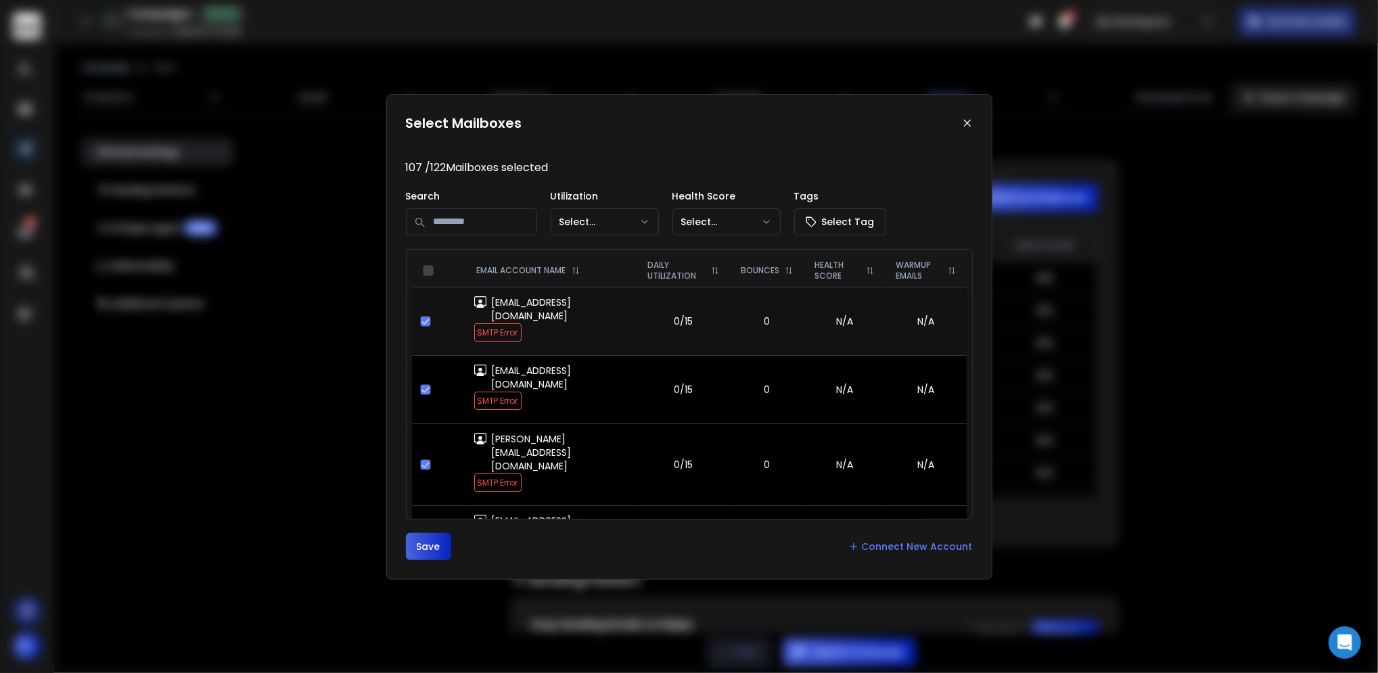
drag, startPoint x: 968, startPoint y: 506, endPoint x: 950, endPoint y: 315, distance: 192.2
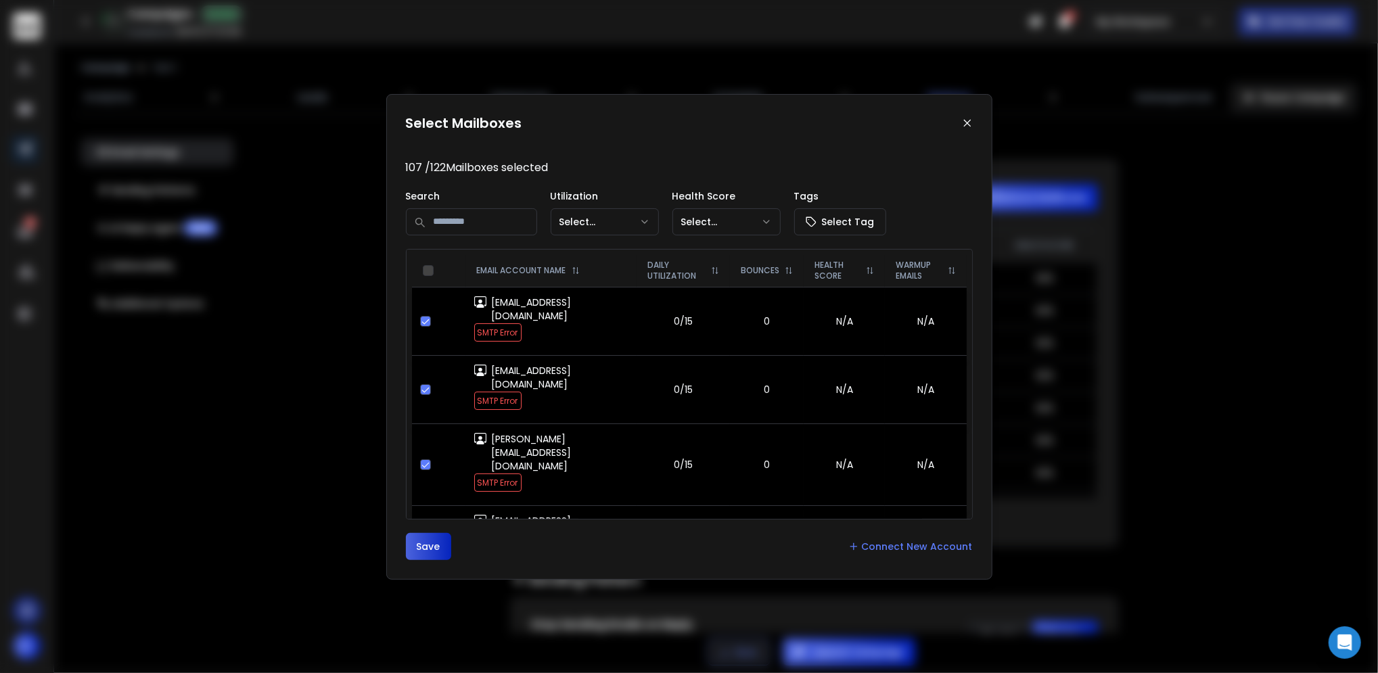
drag, startPoint x: 950, startPoint y: 315, endPoint x: 974, endPoint y: 374, distance: 64.1
click at [974, 374] on div "Select Mailboxes 107 / 122 Mailboxes selected Search Utilization Select... Heal…" at bounding box center [689, 337] width 606 height 486
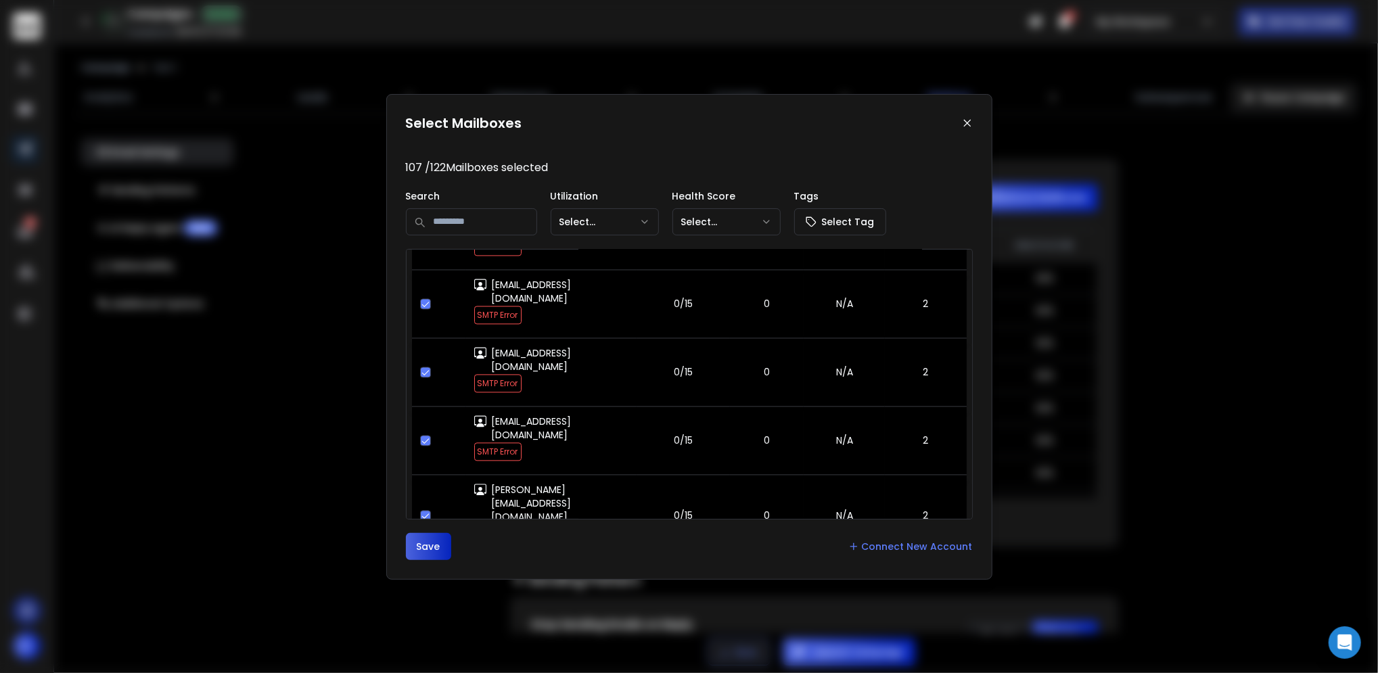
scroll to position [2375, 5]
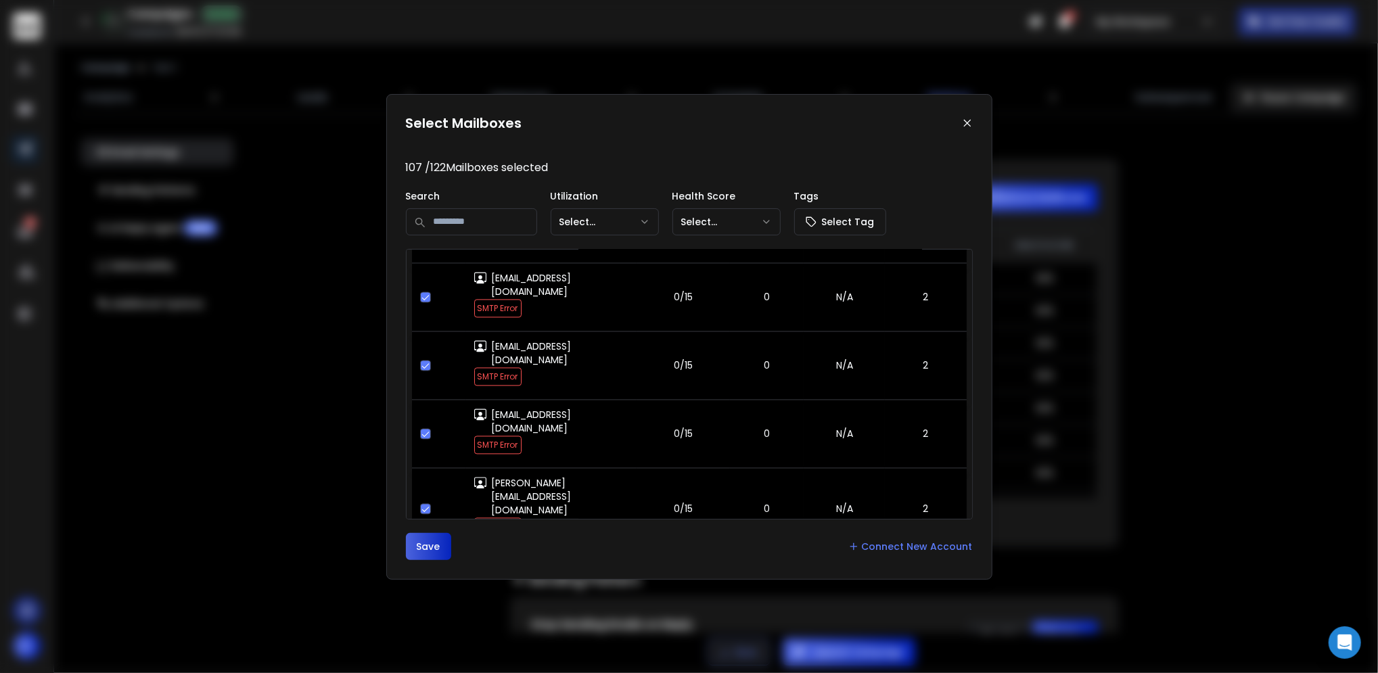
click at [961, 129] on div "Select Mailboxes" at bounding box center [689, 123] width 567 height 19
drag, startPoint x: 964, startPoint y: 115, endPoint x: 352, endPoint y: 57, distance: 615.5
click at [939, 117] on div "Select Mailboxes" at bounding box center [689, 123] width 567 height 19
click at [955, 128] on div "Select Mailboxes" at bounding box center [689, 123] width 567 height 19
click at [967, 116] on div "Select Mailboxes" at bounding box center [689, 123] width 567 height 19
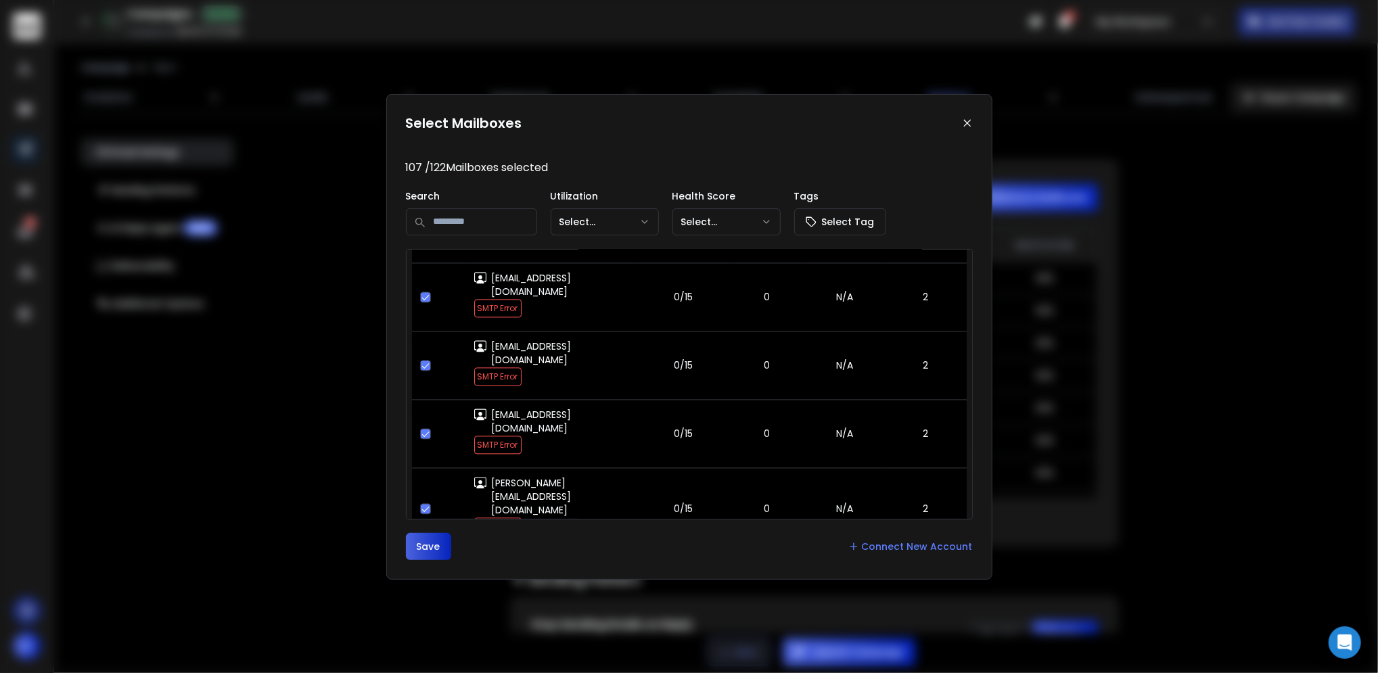
click at [967, 116] on div "Select Mailboxes" at bounding box center [689, 123] width 567 height 19
click at [964, 121] on icon at bounding box center [967, 123] width 11 height 11
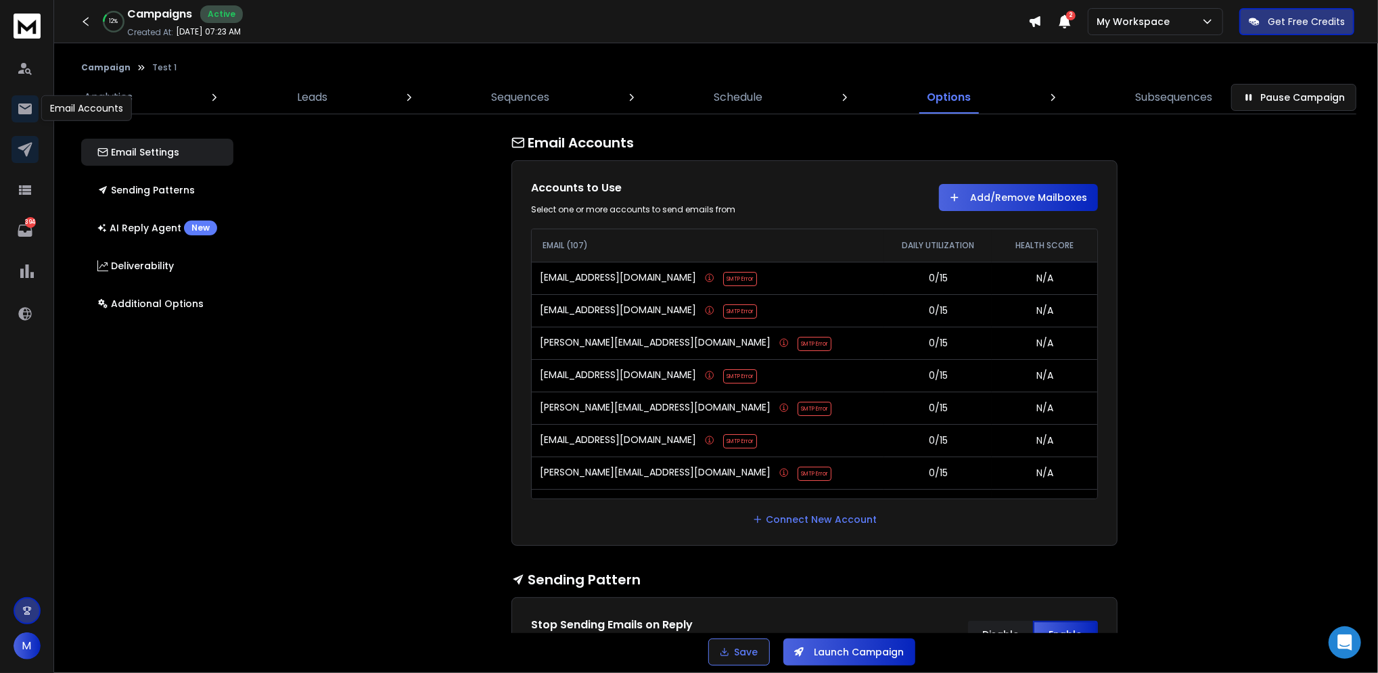
click at [20, 112] on icon at bounding box center [25, 108] width 14 height 11
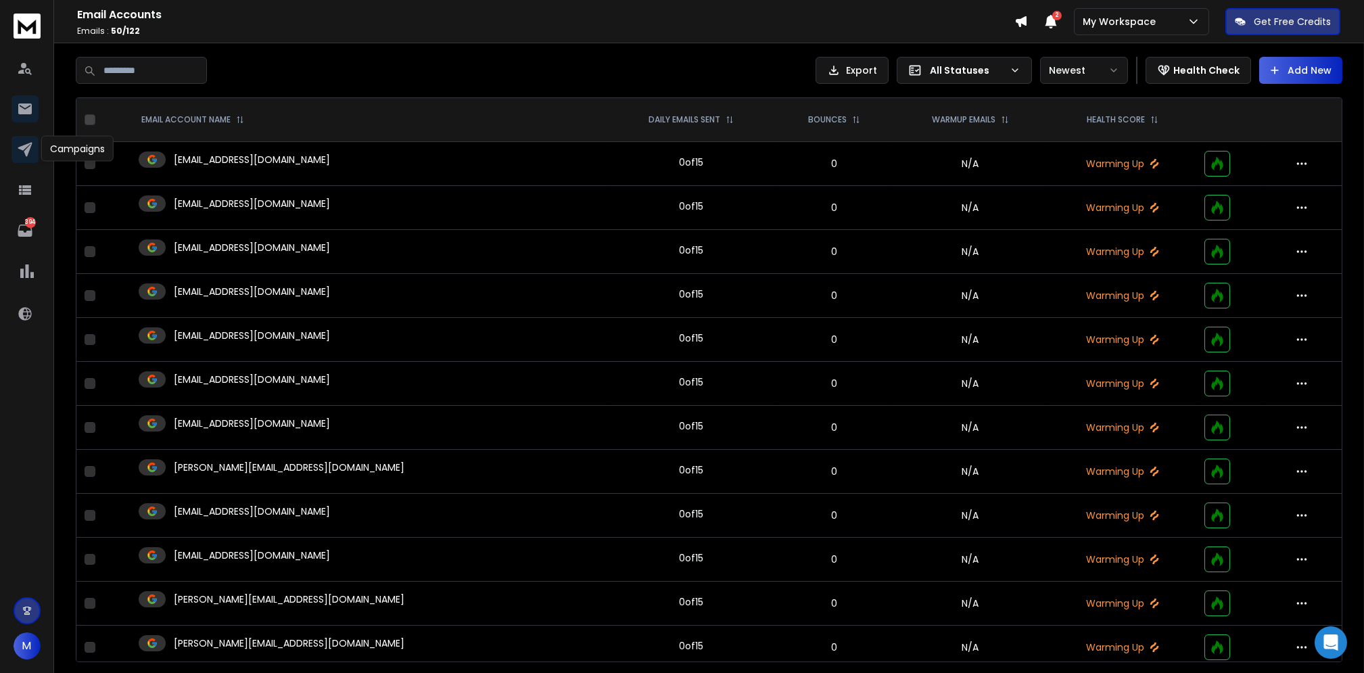
click at [27, 141] on icon at bounding box center [25, 149] width 16 height 16
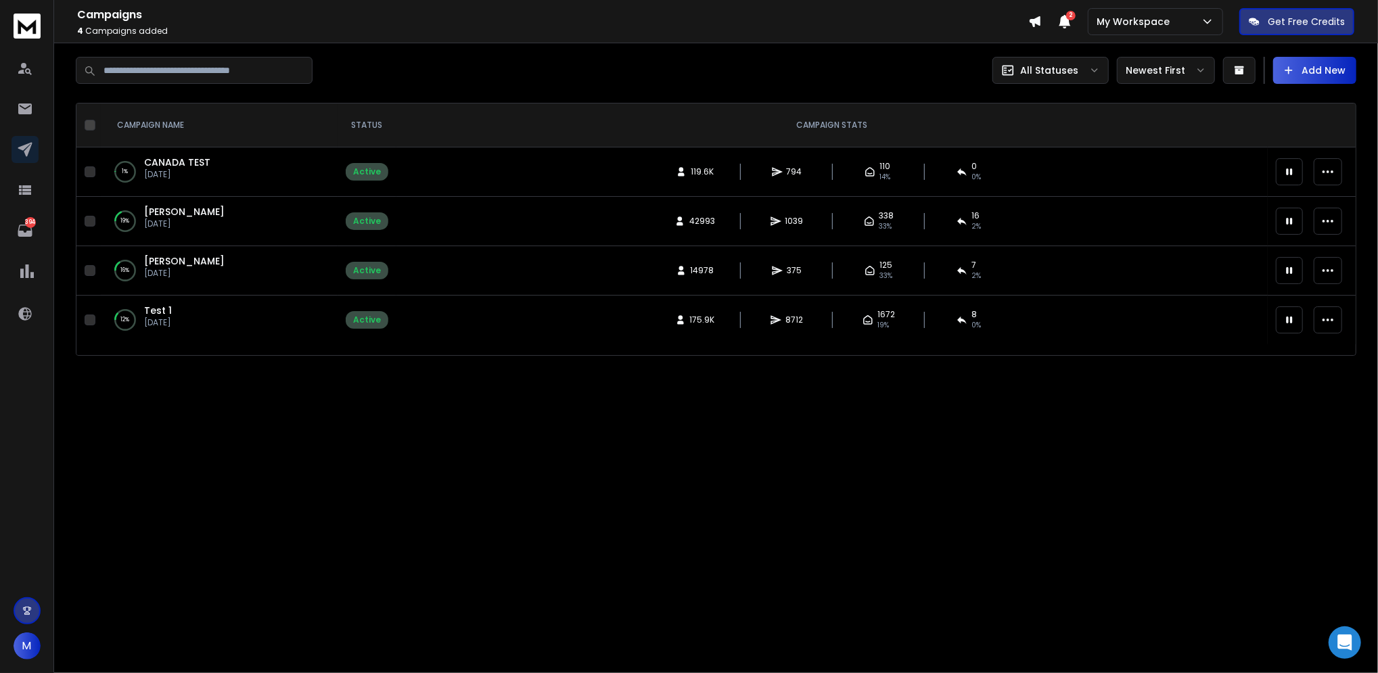
click at [1293, 172] on icon at bounding box center [1289, 172] width 12 height 12
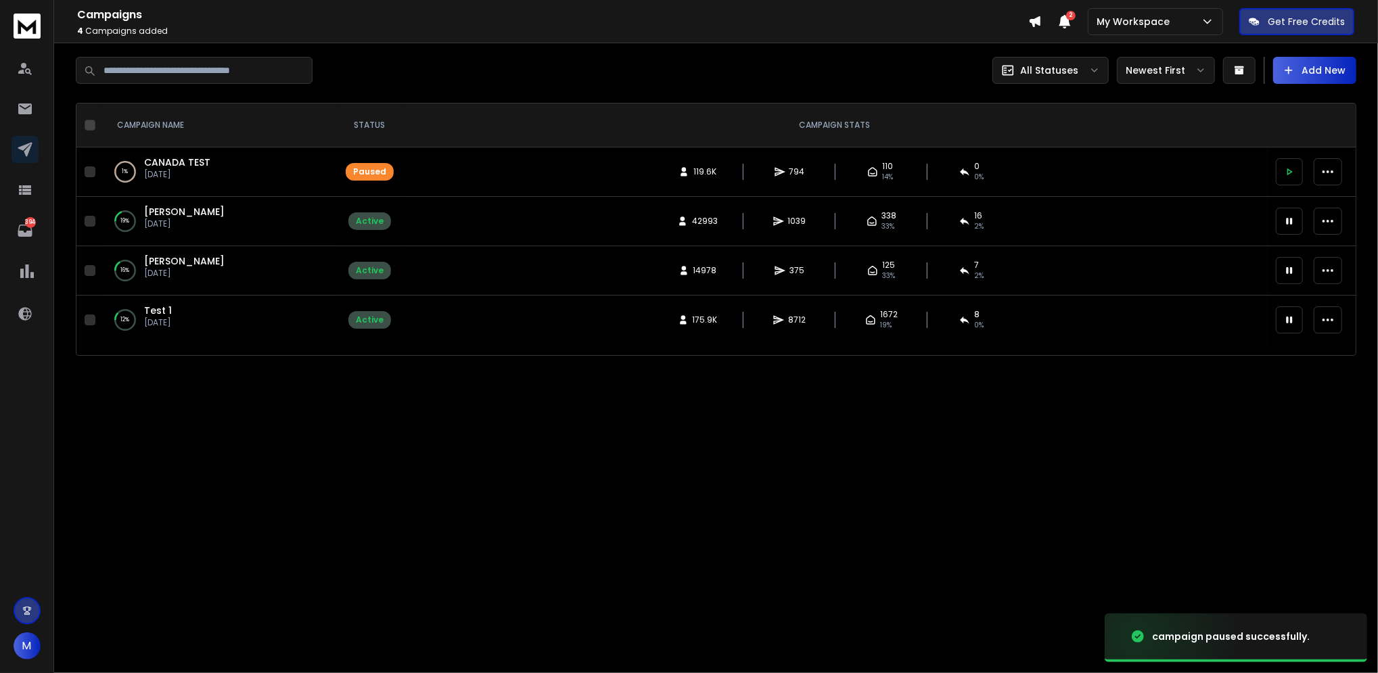
click at [1377, 129] on html "Get only verified leads with our AI-powered Lead Finder, starting at $22/mo Try…" at bounding box center [689, 336] width 1378 height 673
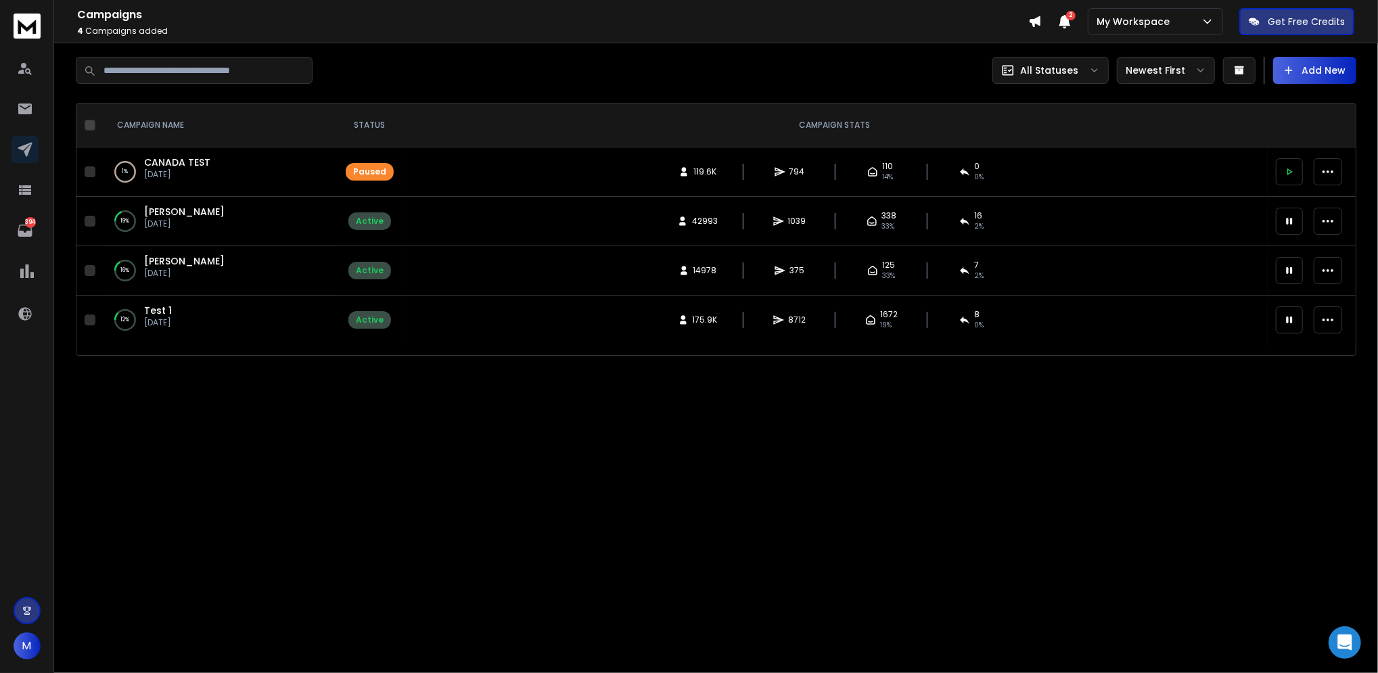
click at [1288, 230] on button at bounding box center [1289, 221] width 27 height 27
click at [26, 223] on p "394" at bounding box center [30, 222] width 11 height 11
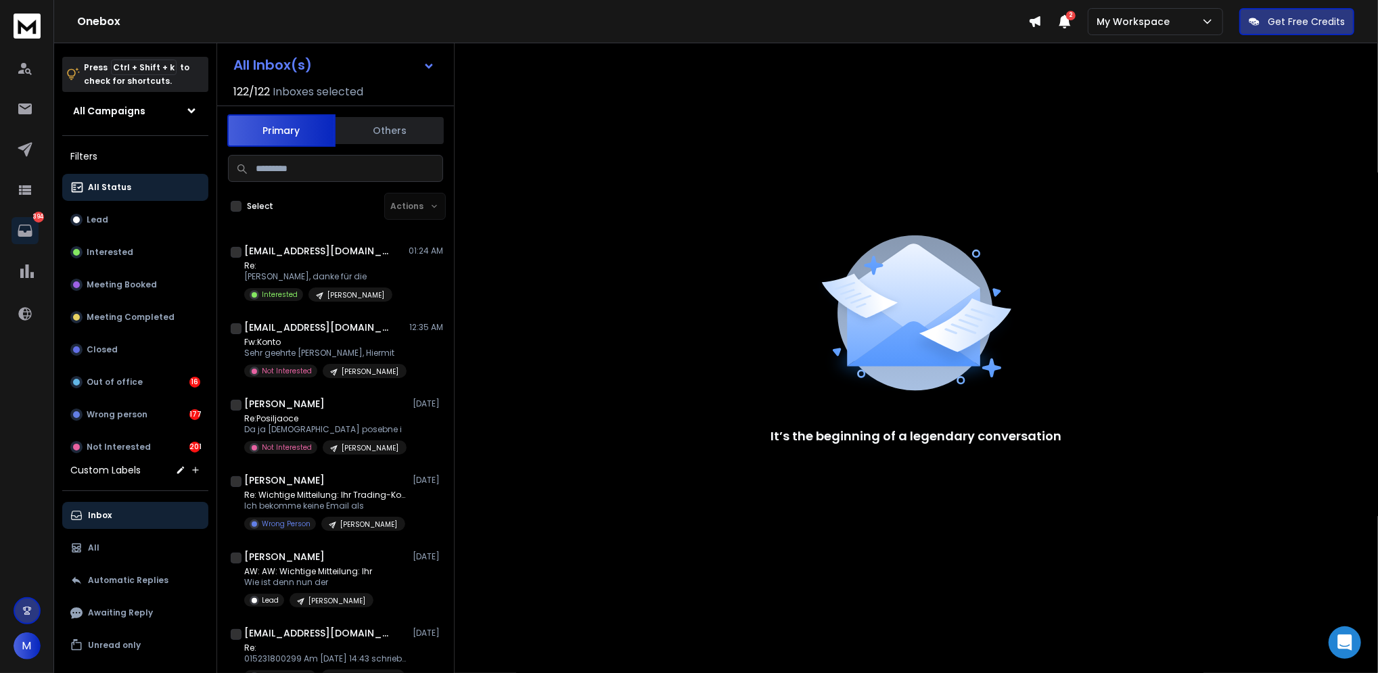
click at [392, 137] on button "Others" at bounding box center [389, 131] width 108 height 30
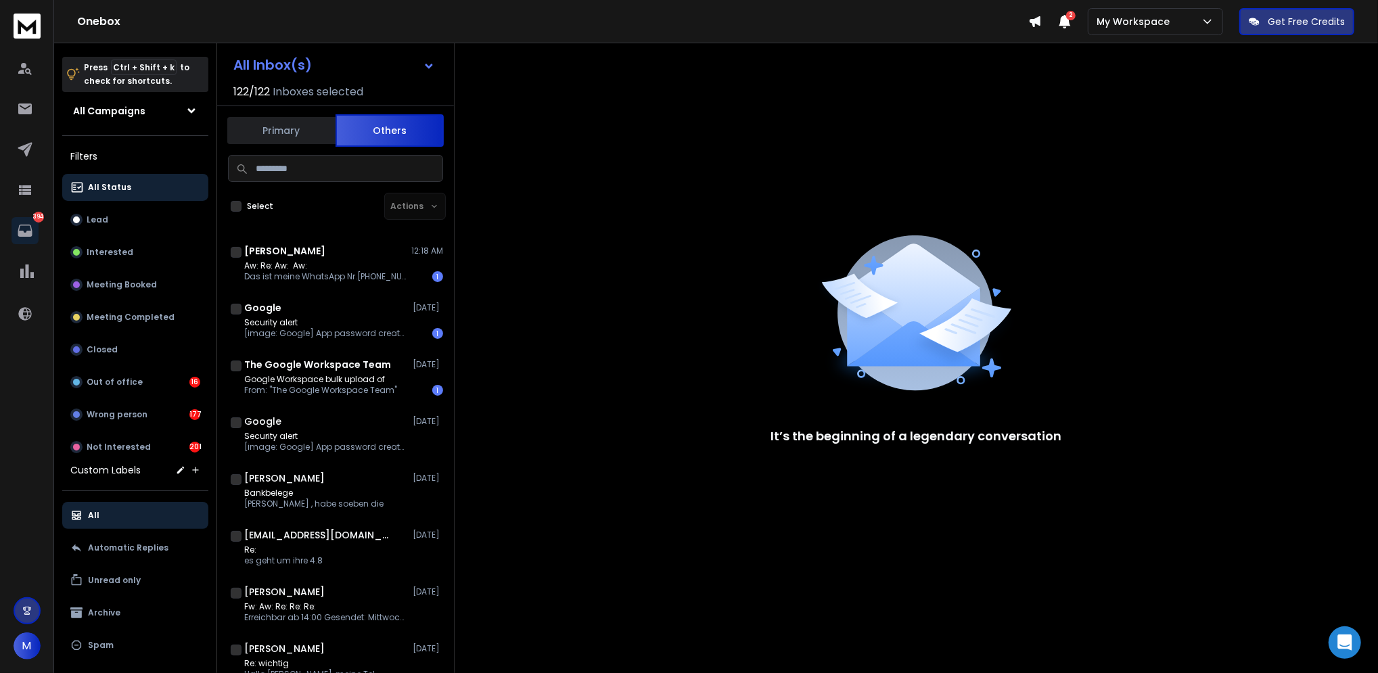
click at [305, 290] on div "Heinrich Westhaus 12:18 AM Aw: Re: Aw: Aw: Das ist meine WhatsApp Nr.0015560205…" at bounding box center [335, 482] width 237 height 498
click at [308, 287] on div "Heinrich Westhaus 12:18 AM Aw: Re: Aw: Aw: Das ist meine WhatsApp Nr.0015560205…" at bounding box center [336, 263] width 223 height 54
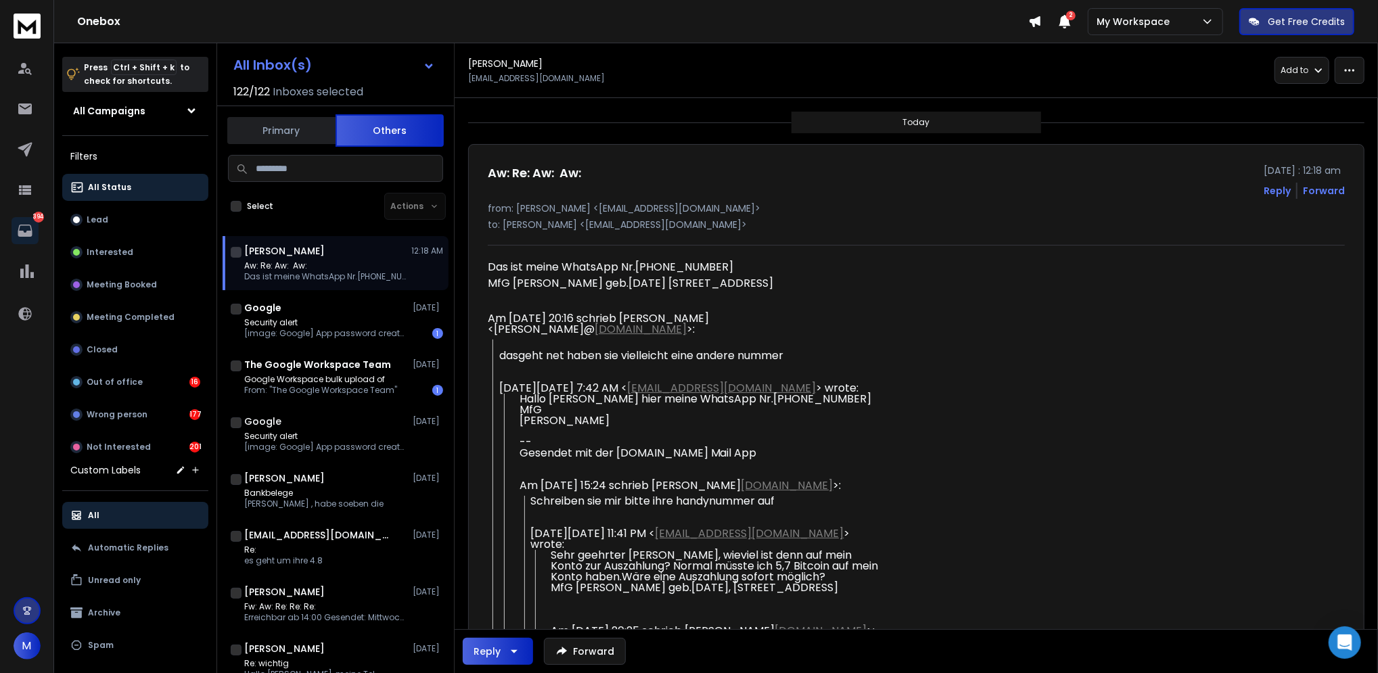
click at [637, 263] on div "Das ist meine WhatsApp Nr.0015560205174 MfG Heinrich Westhaus geb.30.05.1952 El…" at bounding box center [691, 650] width 406 height 783
copy div "0015560205174"
click at [485, 649] on div "Reply" at bounding box center [486, 652] width 27 height 14
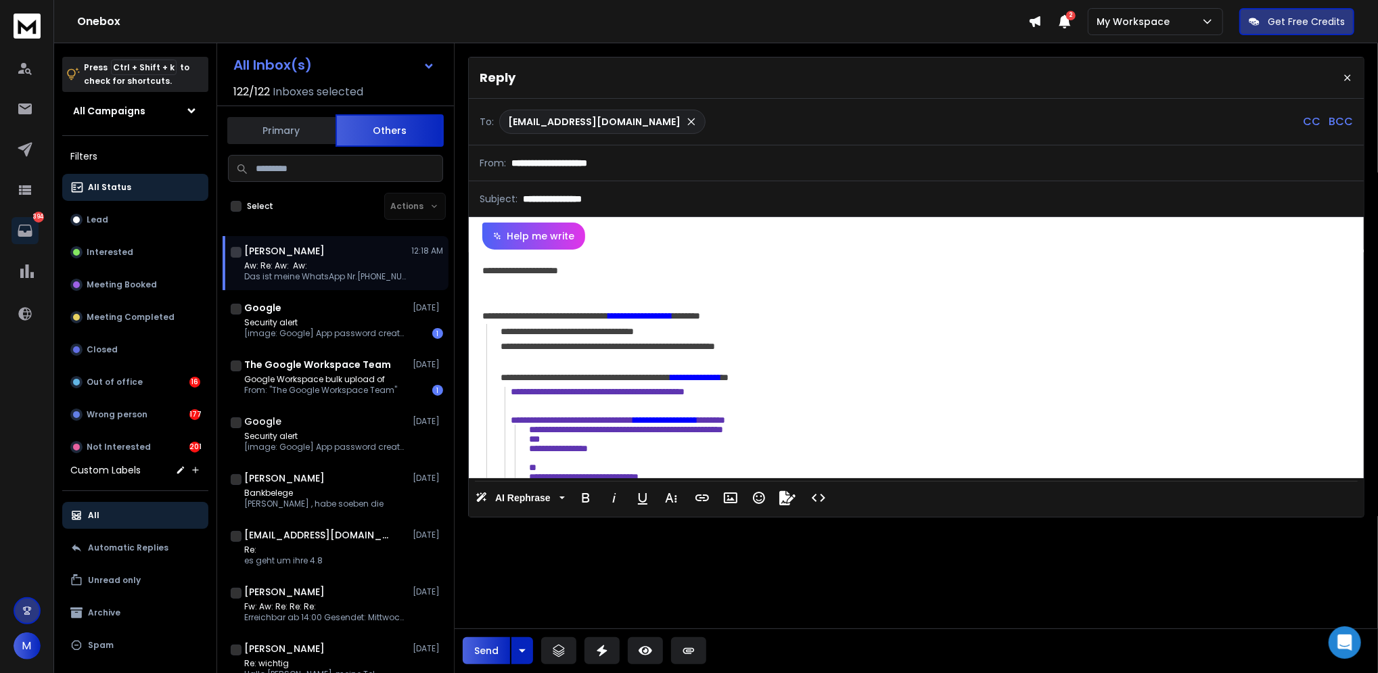
click at [476, 651] on button "Send" at bounding box center [486, 650] width 47 height 27
click at [306, 117] on button "Primary" at bounding box center [281, 131] width 108 height 30
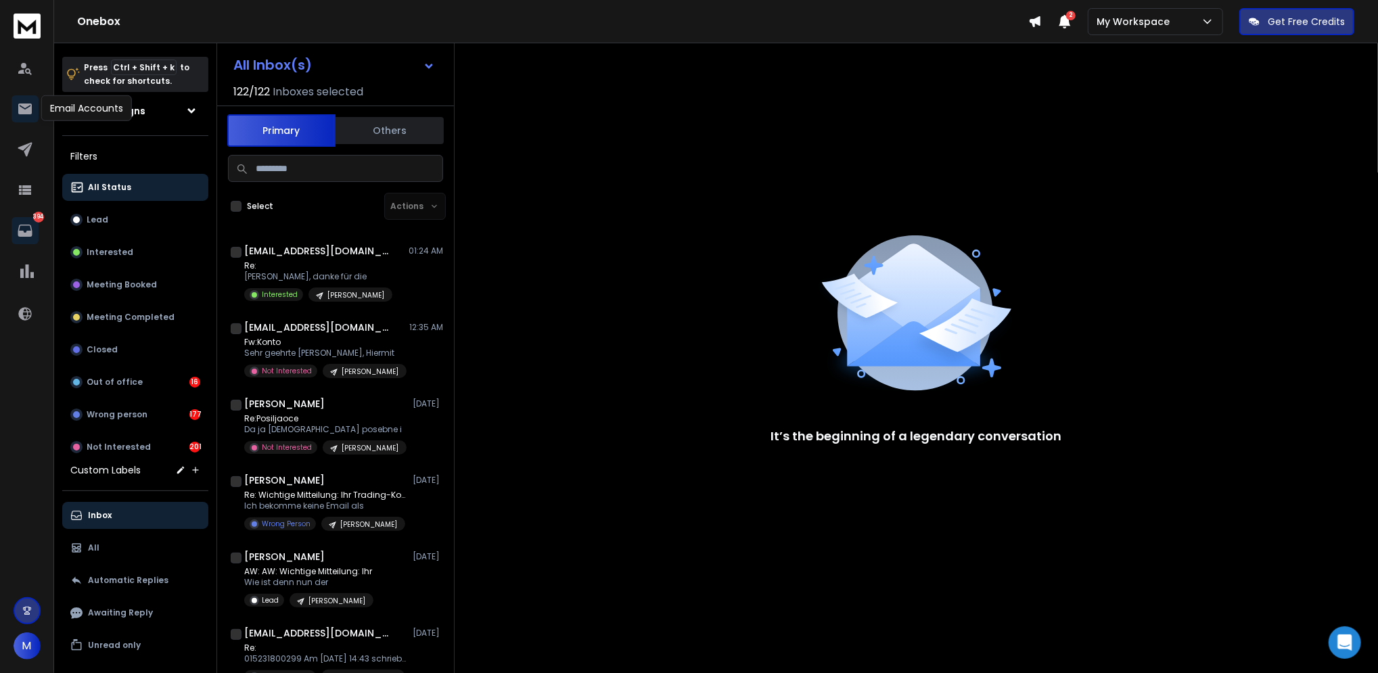
click at [17, 111] on icon at bounding box center [25, 109] width 16 height 16
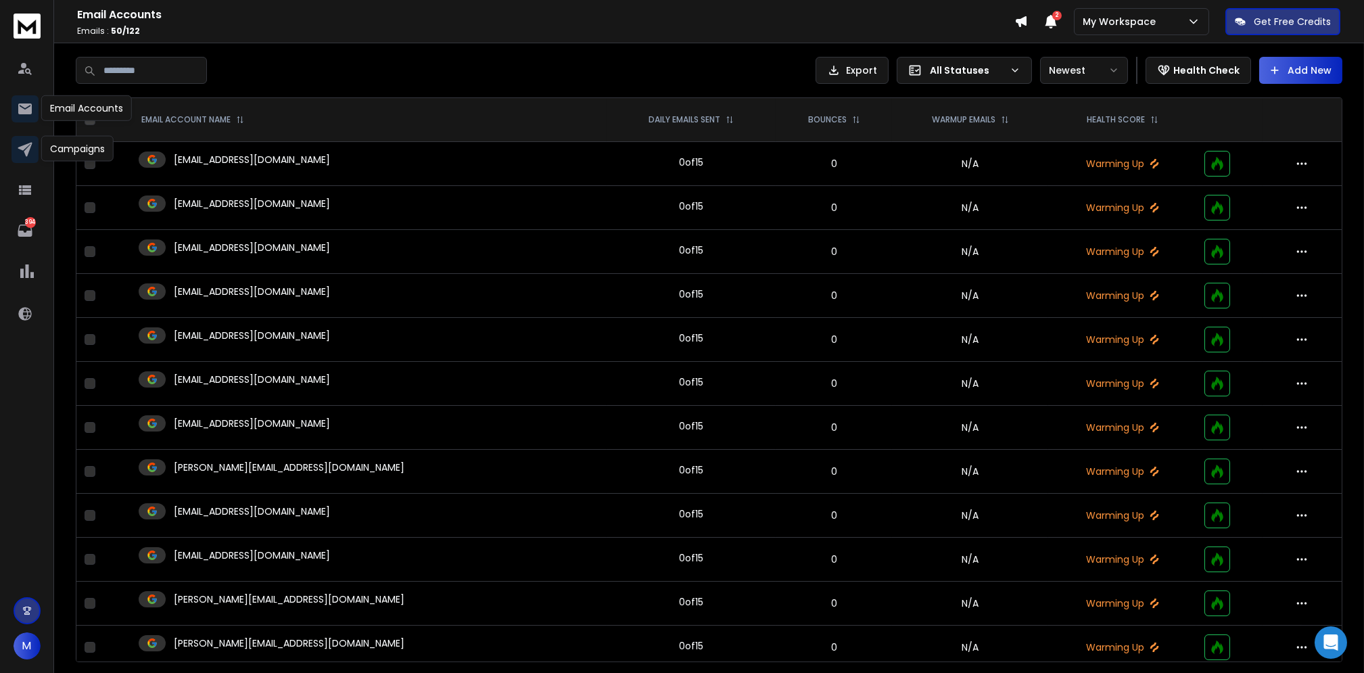
click at [27, 141] on icon at bounding box center [25, 149] width 16 height 16
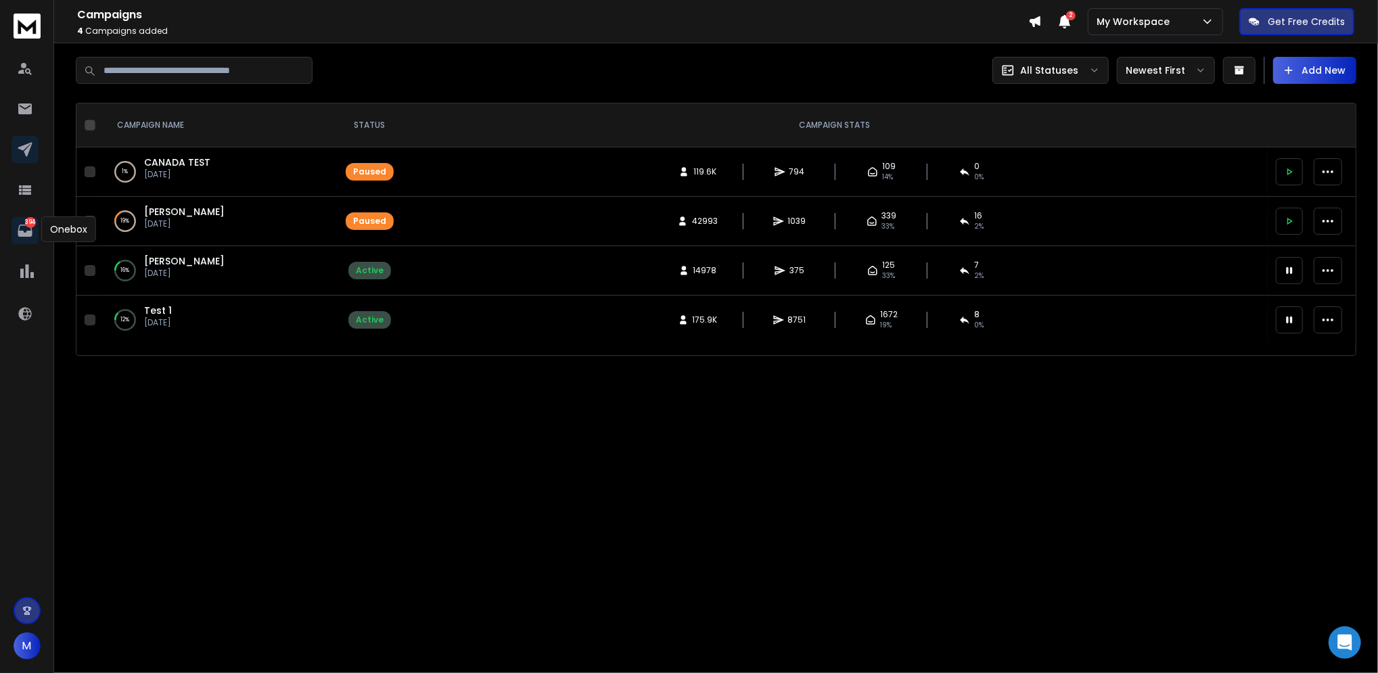
click at [24, 217] on link "394" at bounding box center [24, 230] width 27 height 27
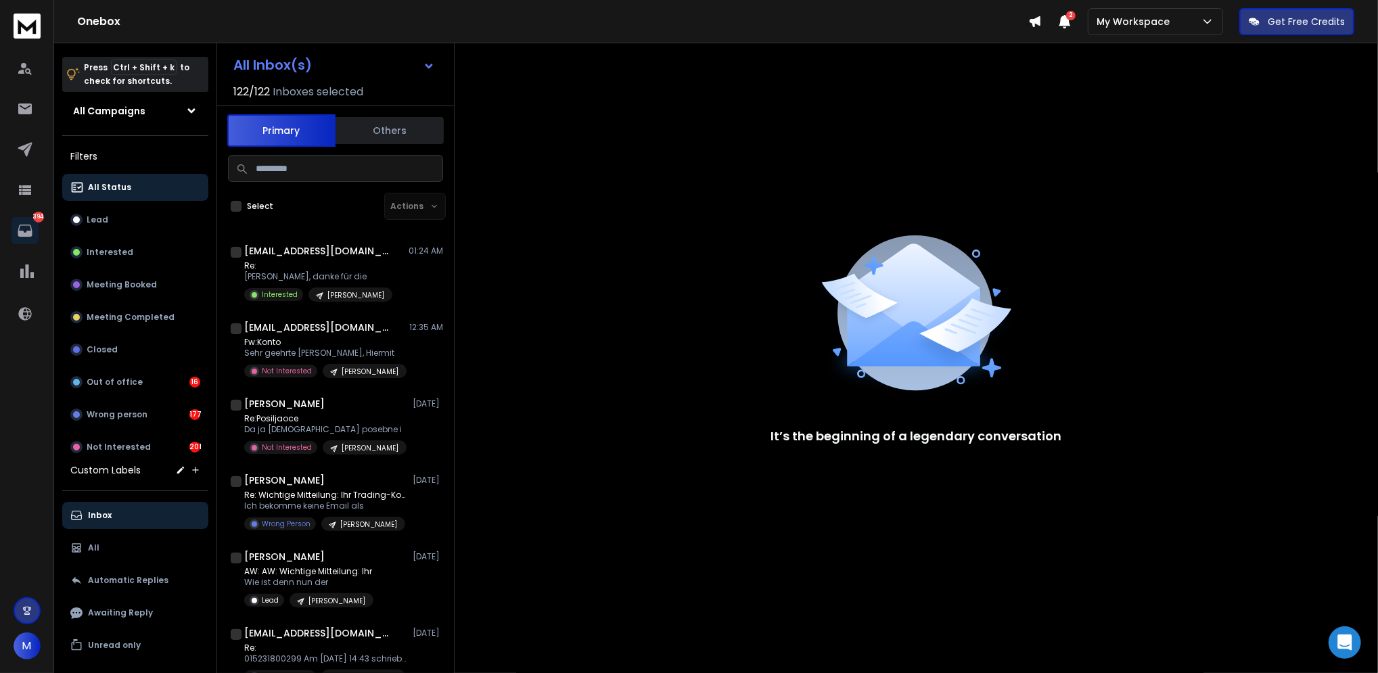
click at [372, 97] on div "122 / 122 Inboxes selected" at bounding box center [335, 92] width 204 height 16
click at [388, 121] on button "Others" at bounding box center [389, 131] width 108 height 30
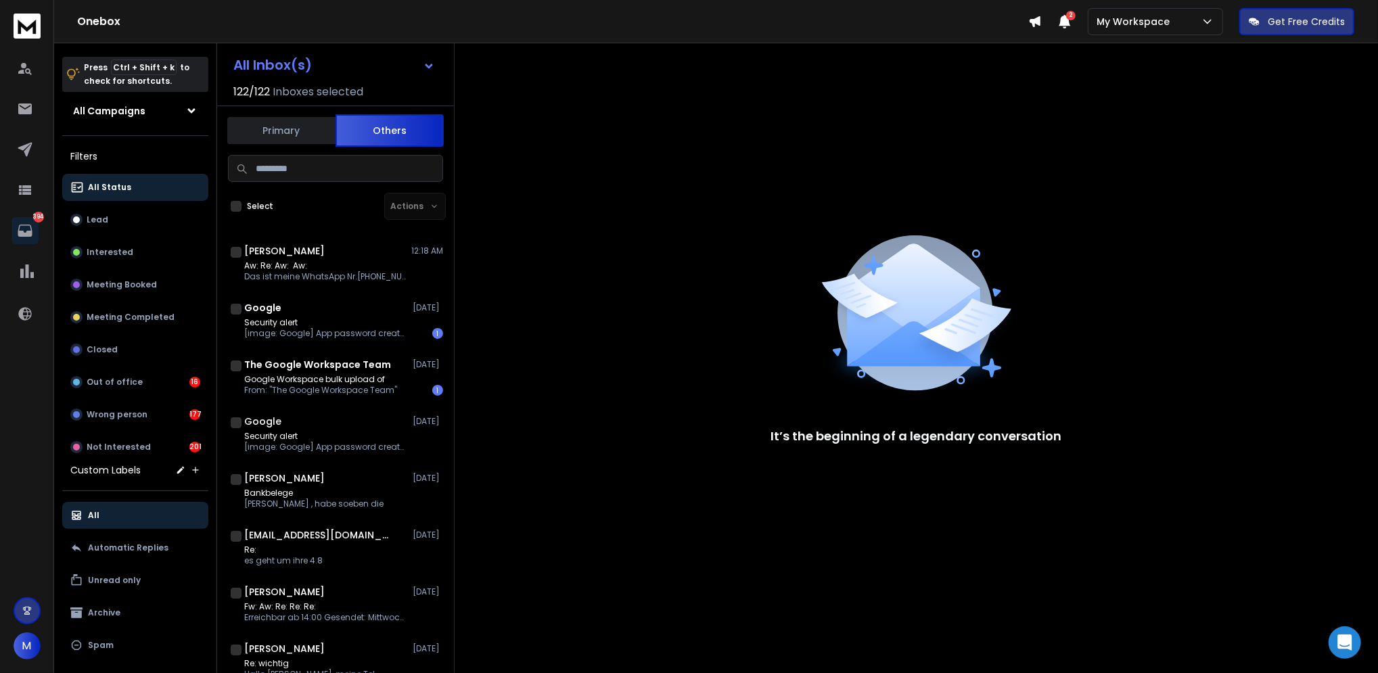
click at [266, 160] on input at bounding box center [335, 168] width 215 height 27
click at [277, 143] on button "Primary" at bounding box center [281, 131] width 108 height 30
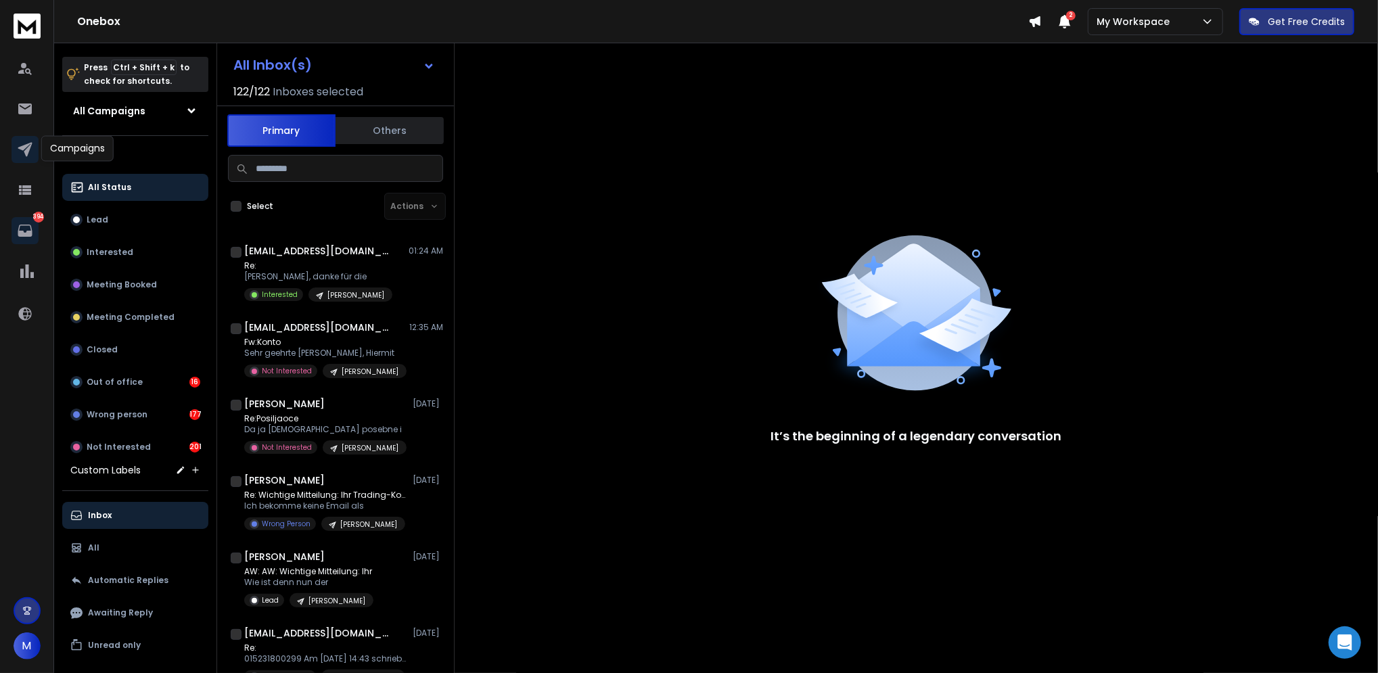
click at [17, 156] on icon at bounding box center [25, 149] width 16 height 16
